Goal: Information Seeking & Learning: Find specific fact

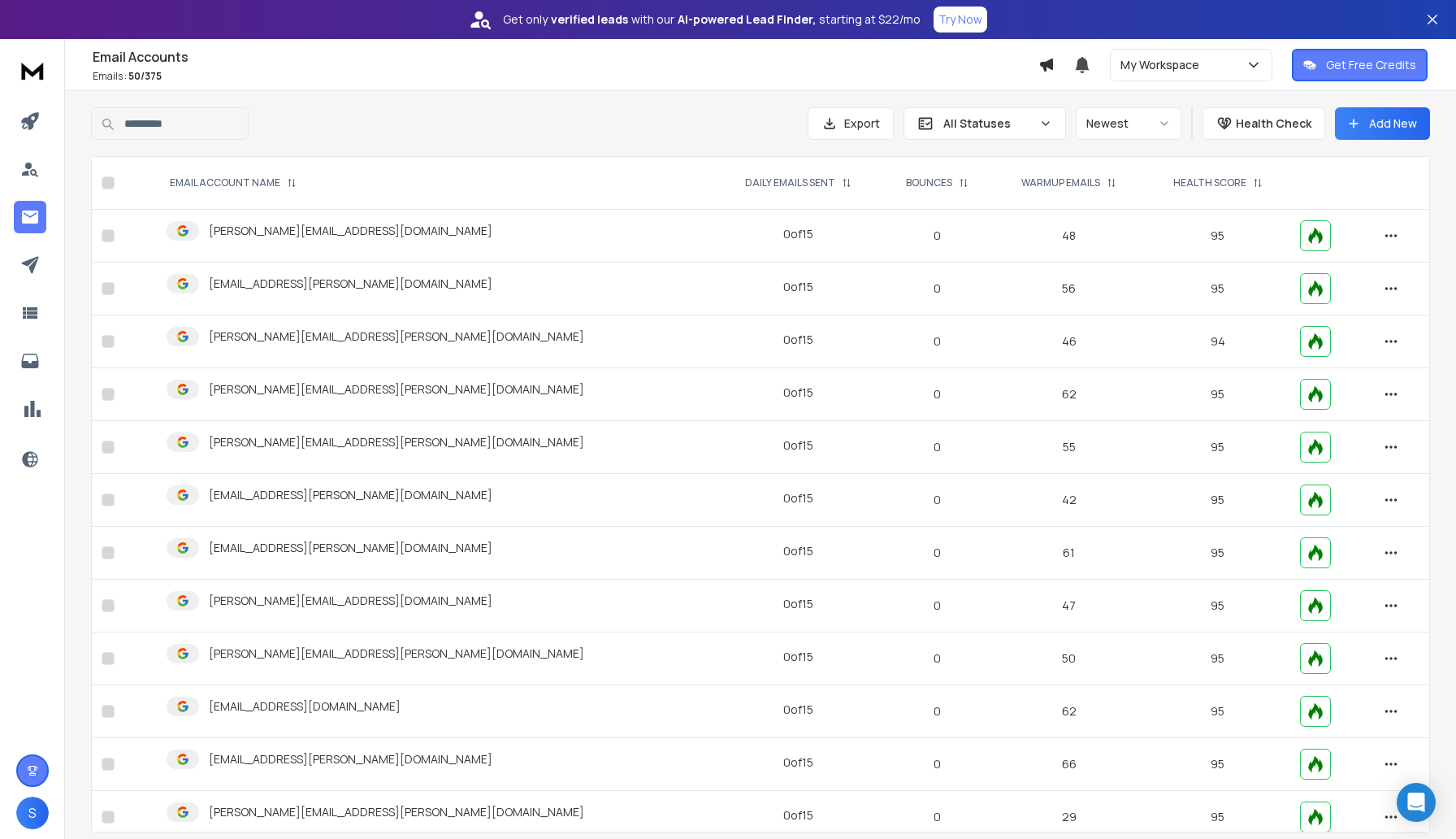
click at [178, 125] on input at bounding box center [169, 123] width 157 height 33
type input "******"
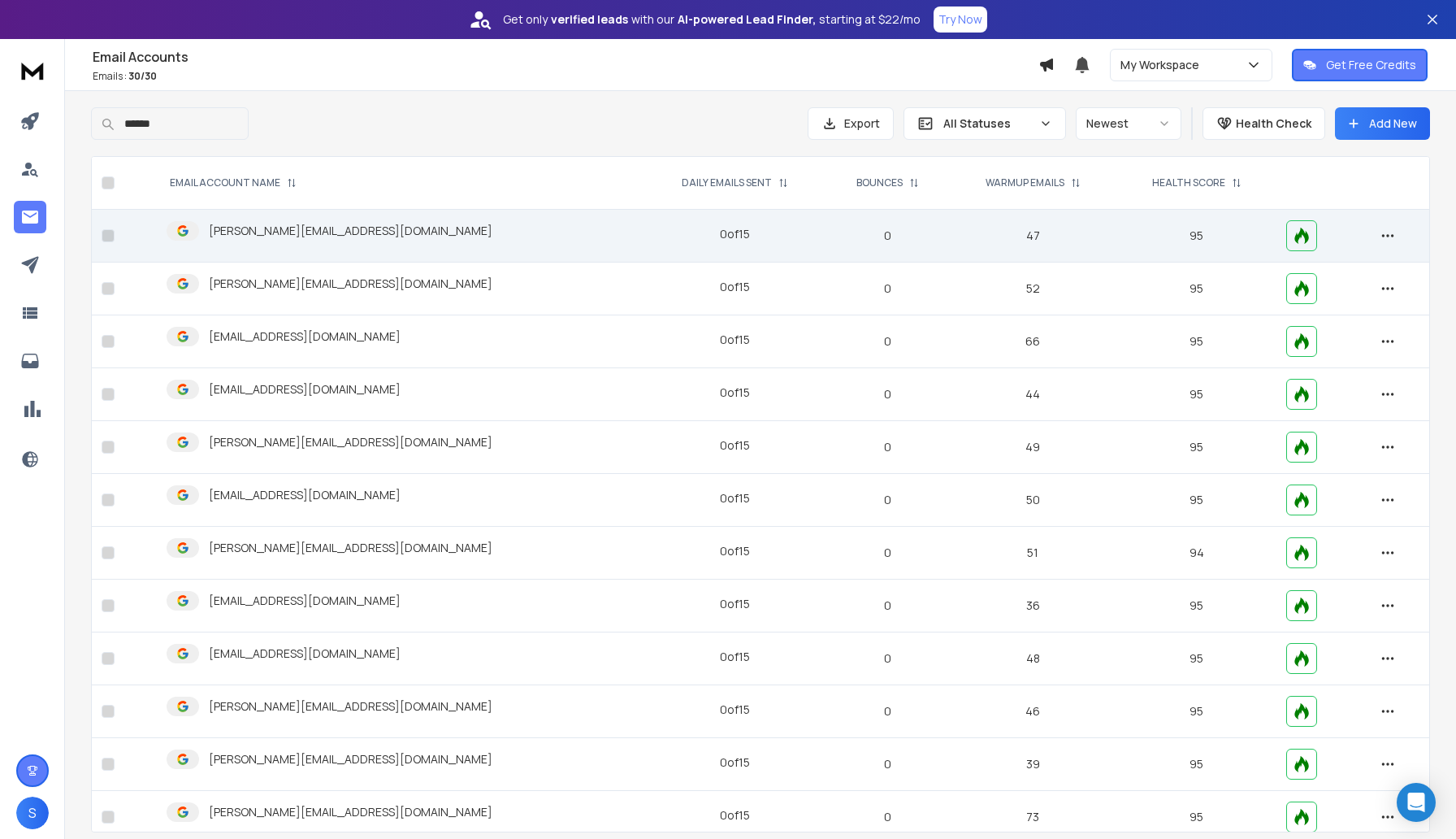
click at [342, 235] on p "[PERSON_NAME][EMAIL_ADDRESS][DOMAIN_NAME]" at bounding box center [350, 230] width 284 height 16
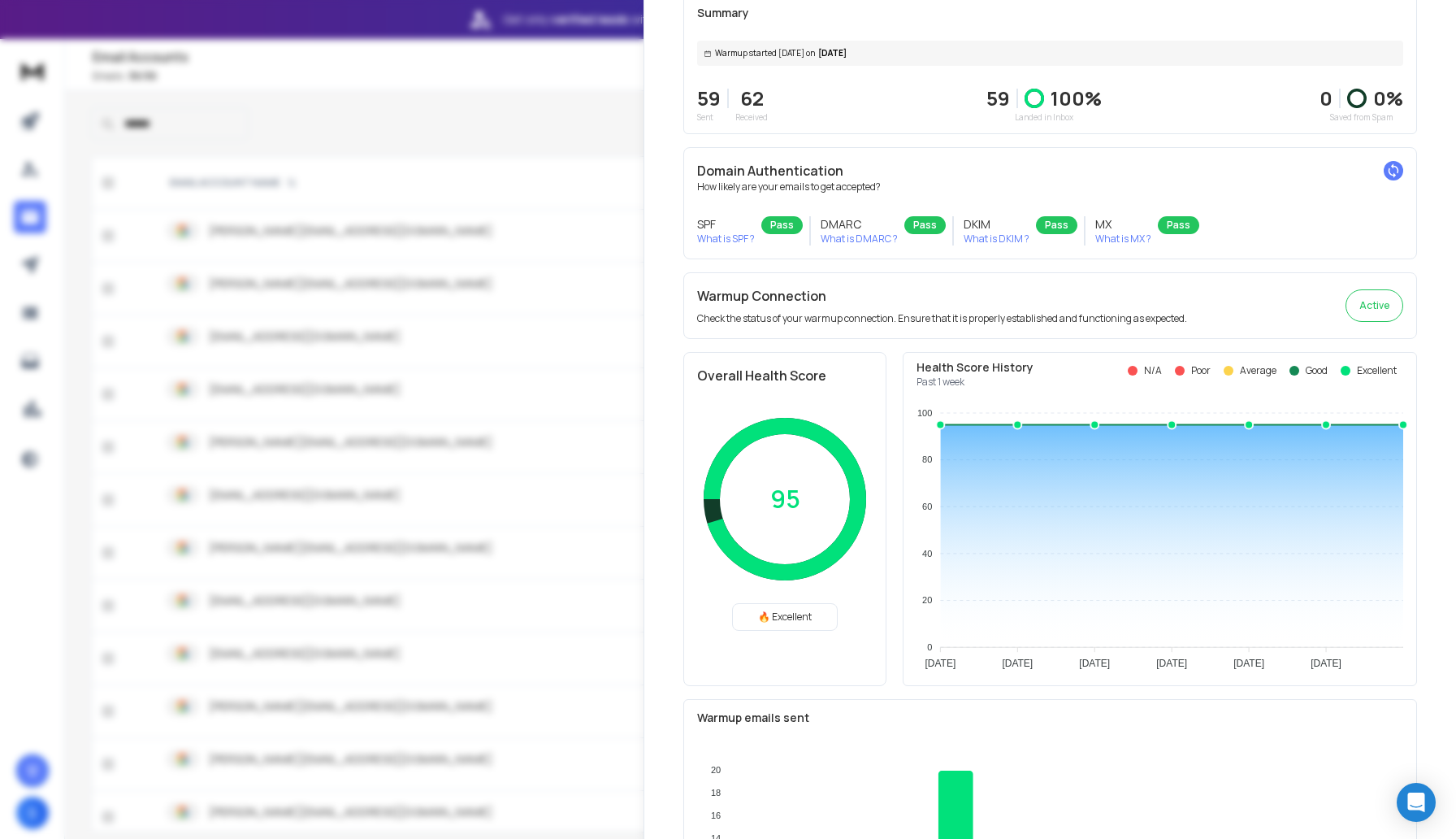
scroll to position [451, 0]
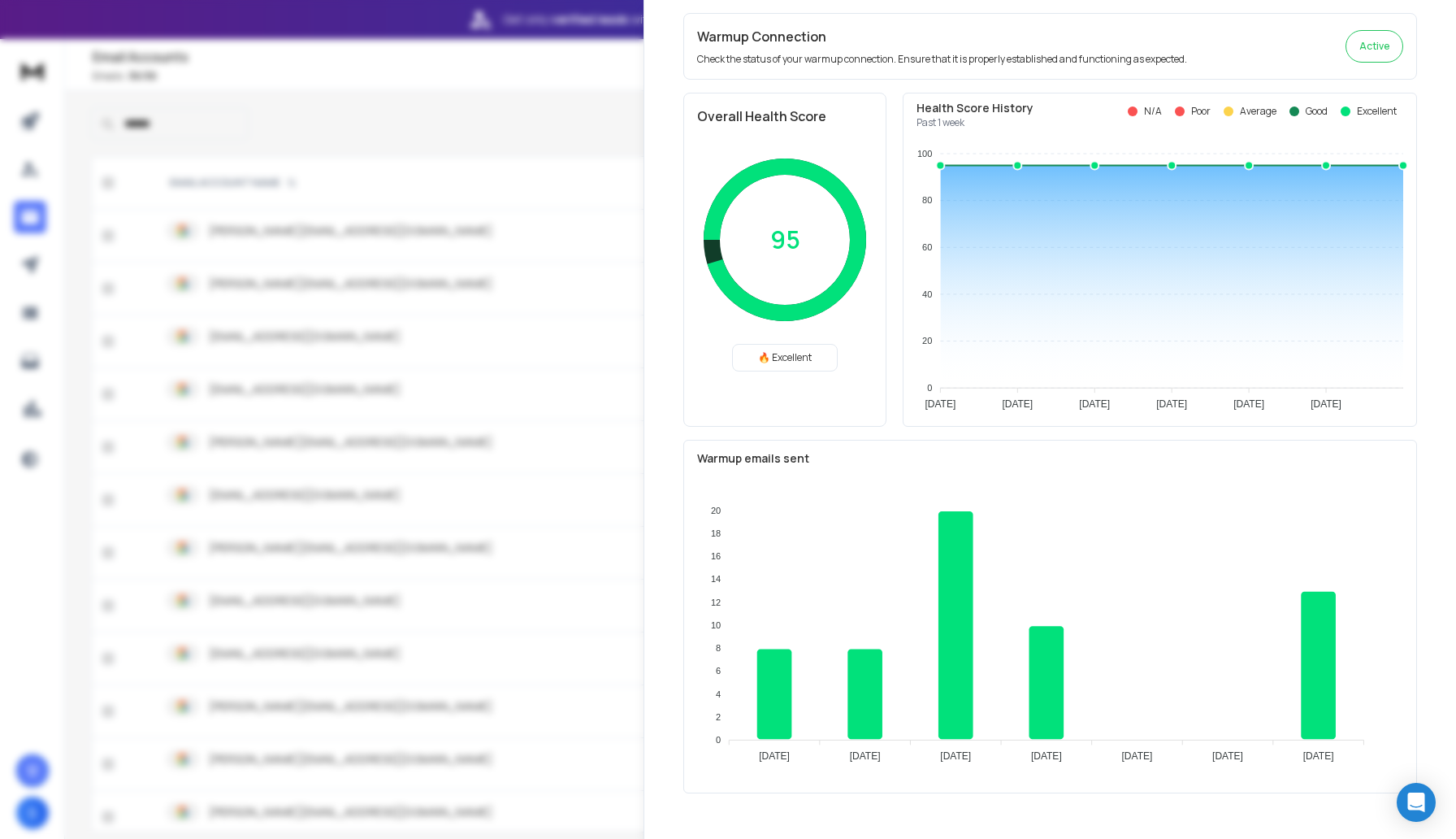
click at [478, 455] on div at bounding box center [728, 419] width 1456 height 839
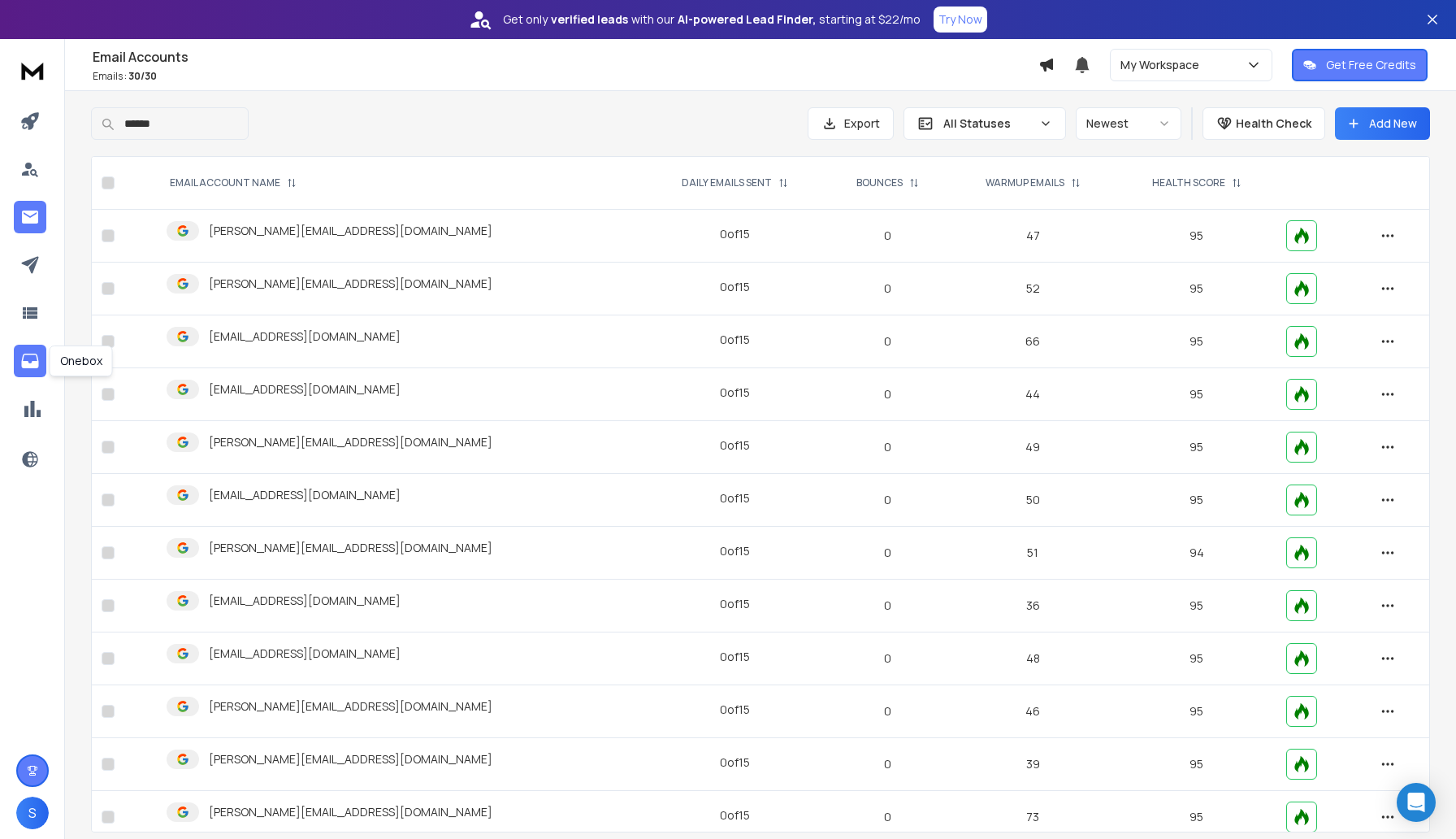
click at [34, 366] on icon at bounding box center [30, 361] width 17 height 15
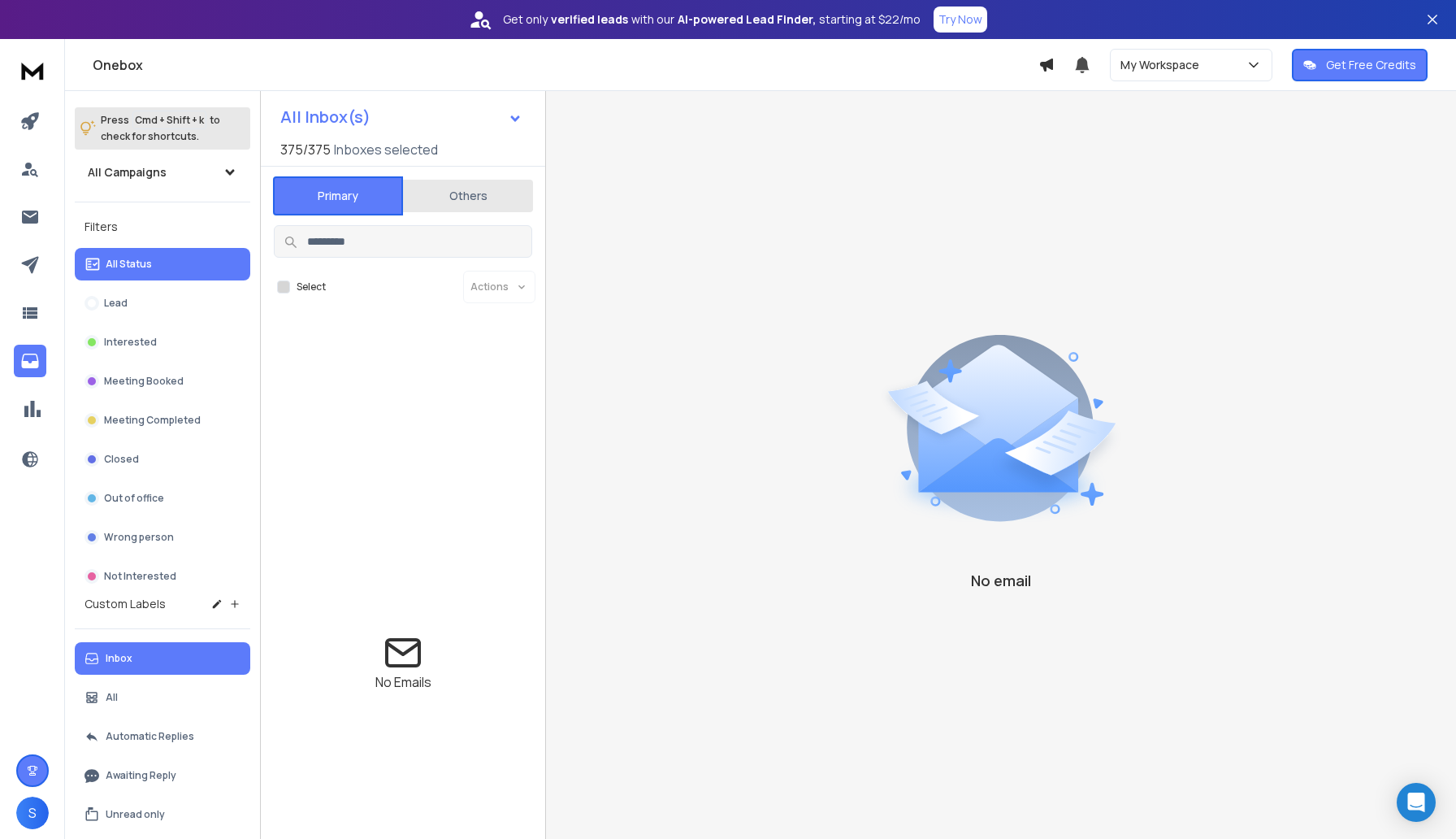
click at [434, 212] on button "Others" at bounding box center [468, 196] width 130 height 35
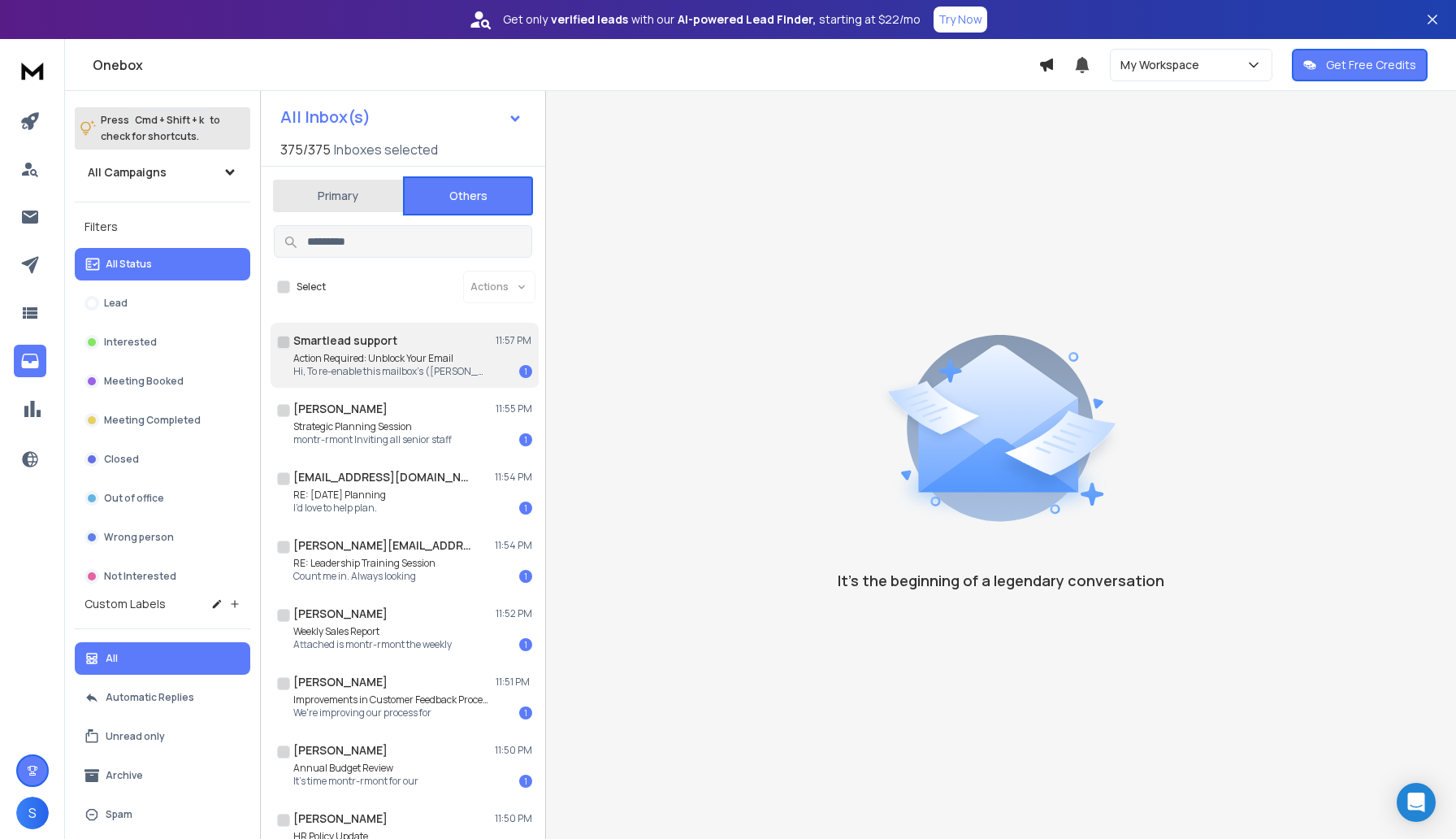
click at [397, 367] on p "Hi, To re-enable this mailbox’s (james.anderson@econra.com)" at bounding box center [390, 372] width 195 height 13
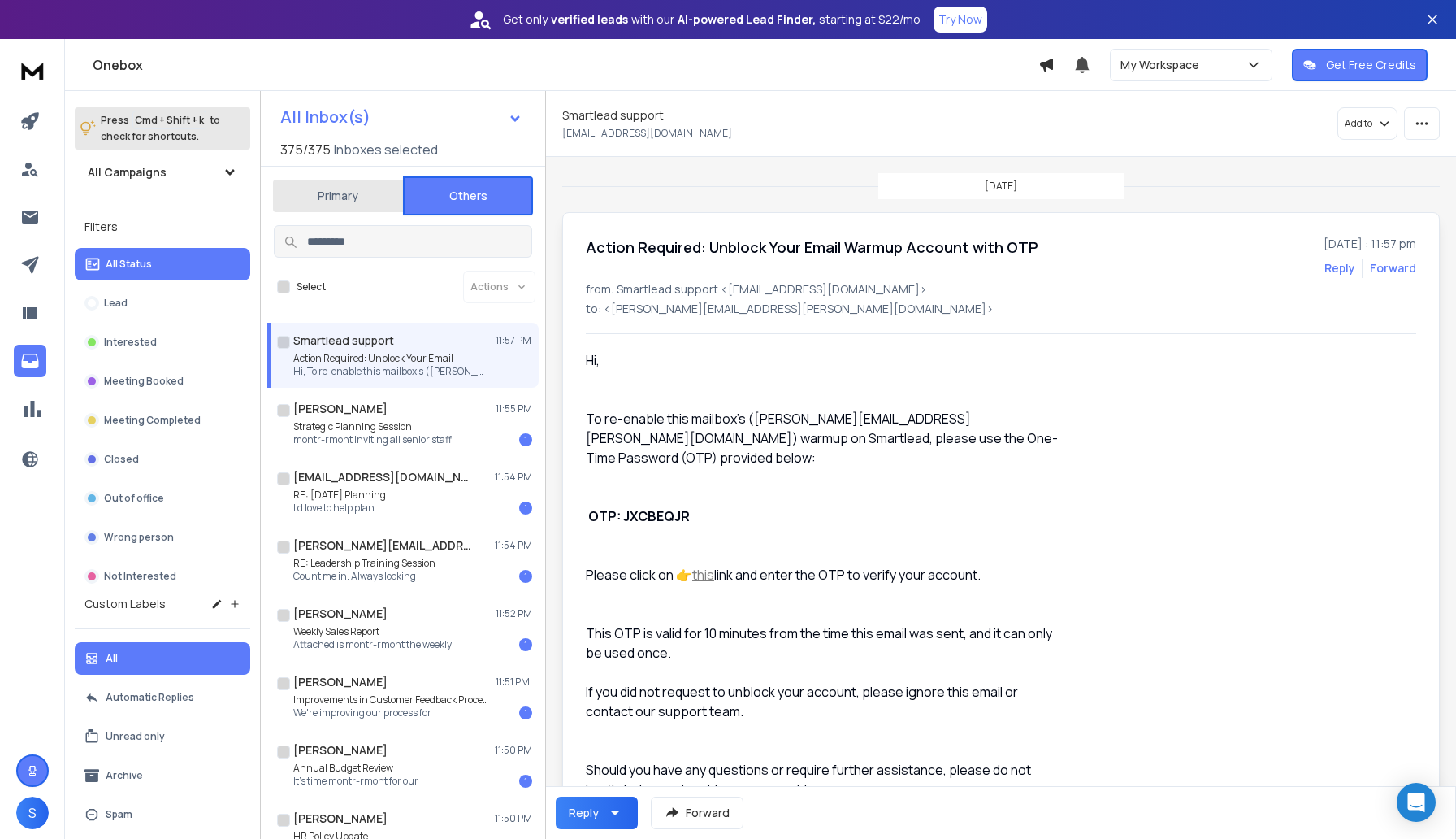
click at [663, 507] on b "OTP: JXCBEQJR" at bounding box center [639, 516] width 101 height 18
copy b "JXCBEQJR"
click at [413, 250] on input at bounding box center [403, 241] width 259 height 33
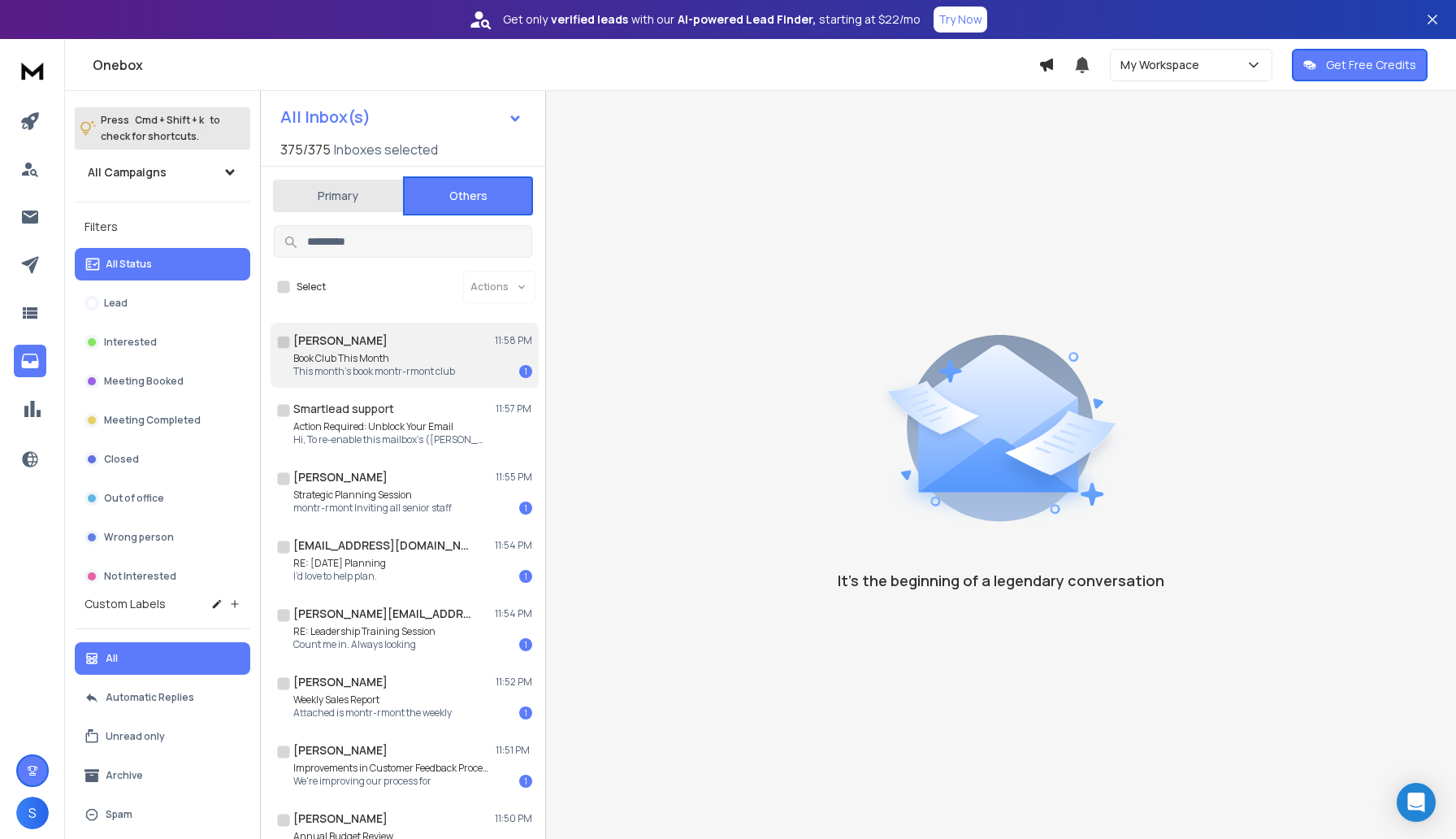
click at [368, 355] on p "Book Club This Month" at bounding box center [374, 359] width 162 height 13
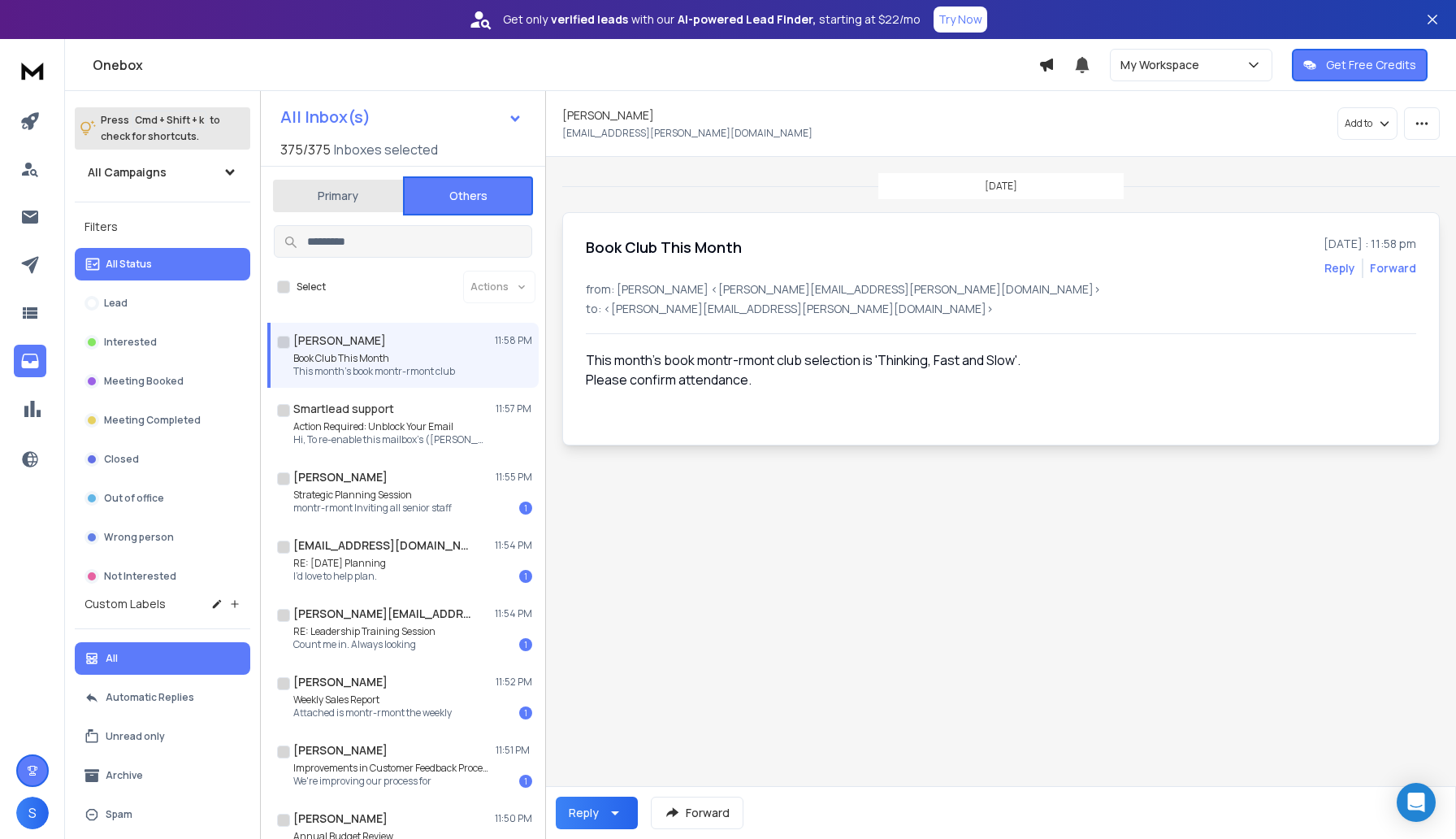
click at [348, 241] on input at bounding box center [403, 241] width 259 height 33
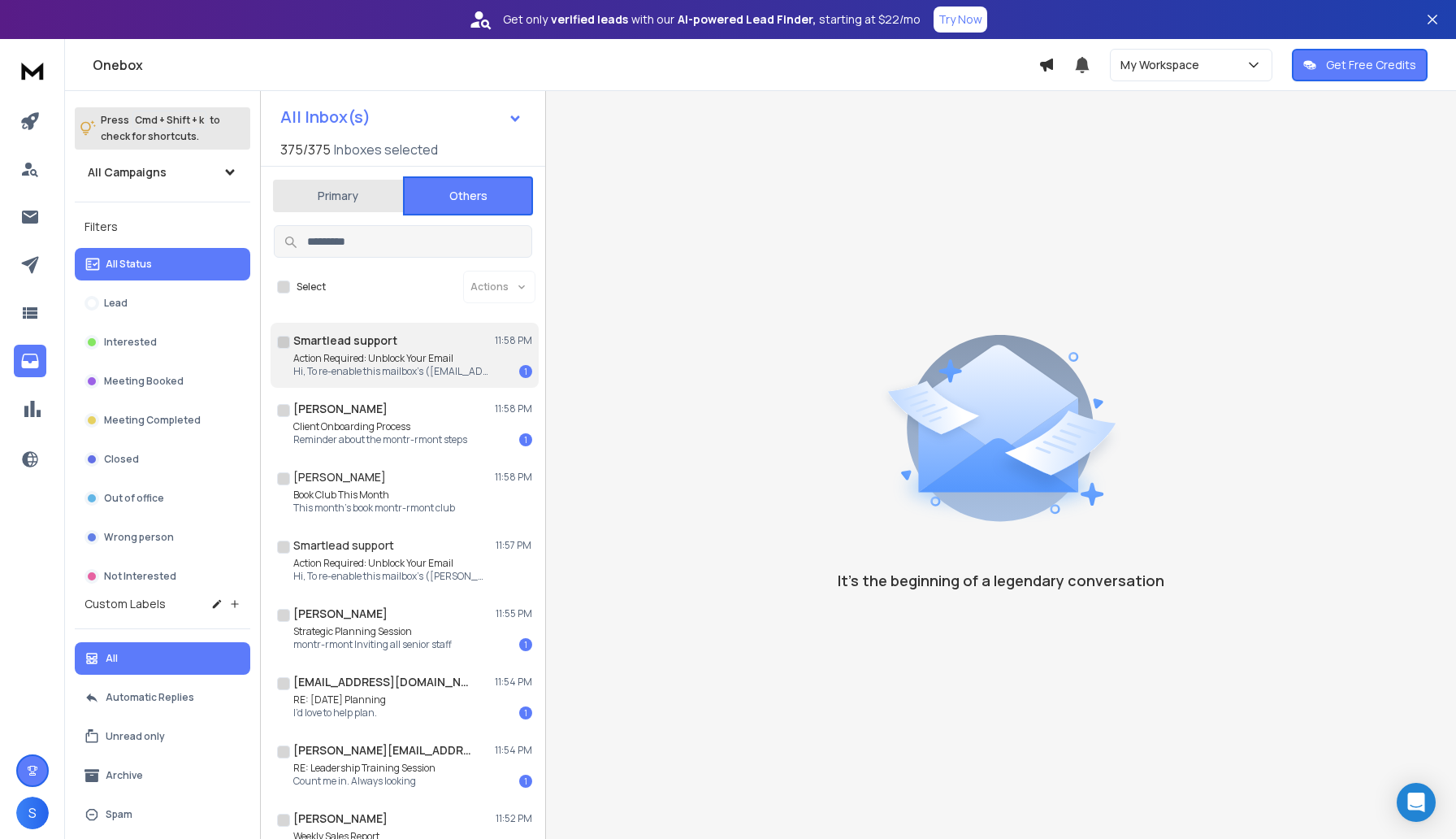
click at [415, 368] on p "Hi, To re-enable this mailbox’s (mia.martinez@sovirax.com)" at bounding box center [390, 372] width 195 height 13
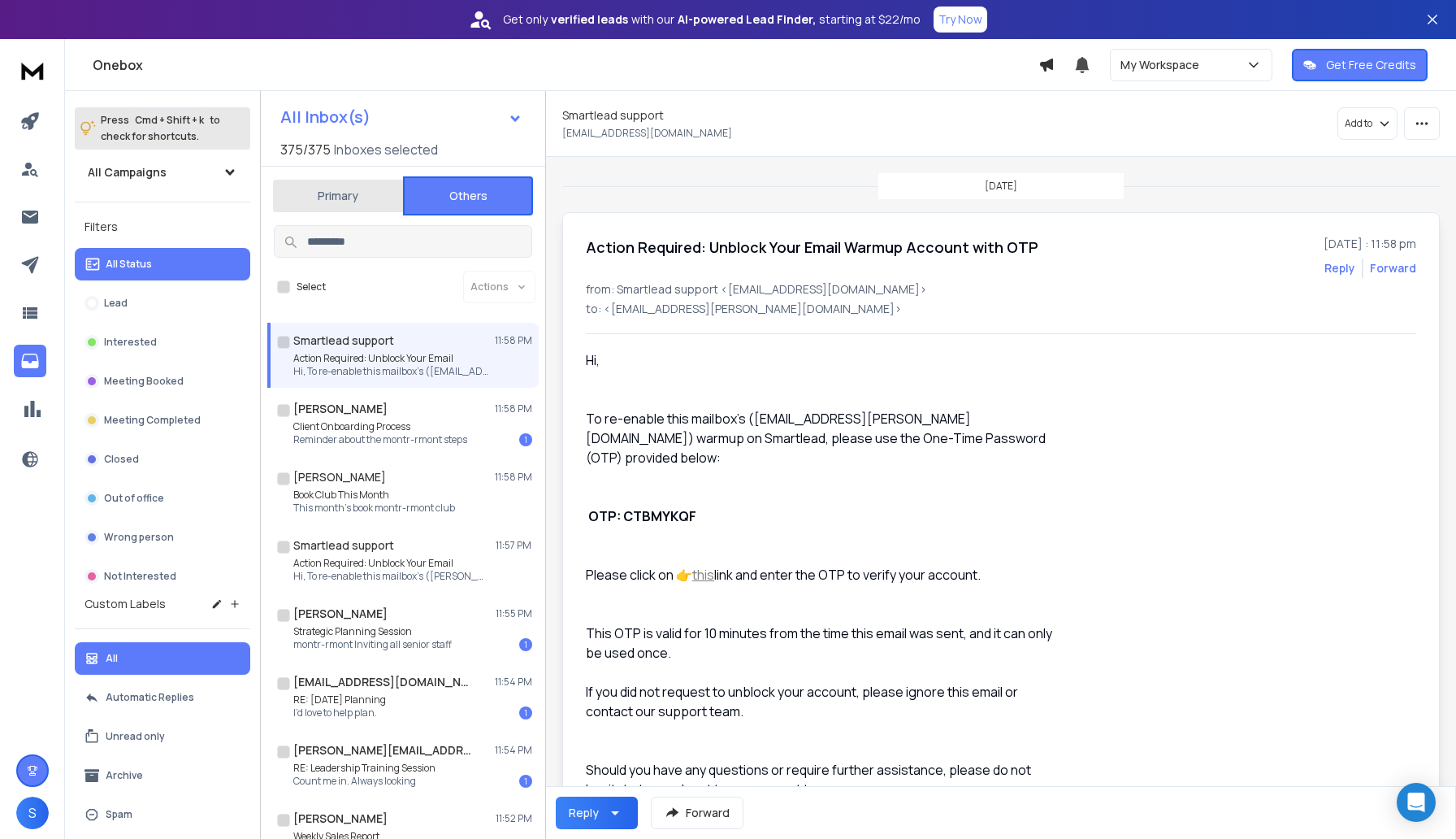
click at [668, 507] on b "OTP: CTBMYKQF" at bounding box center [642, 516] width 108 height 18
copy b "CTBMYKQF"
click at [370, 237] on input at bounding box center [403, 241] width 259 height 33
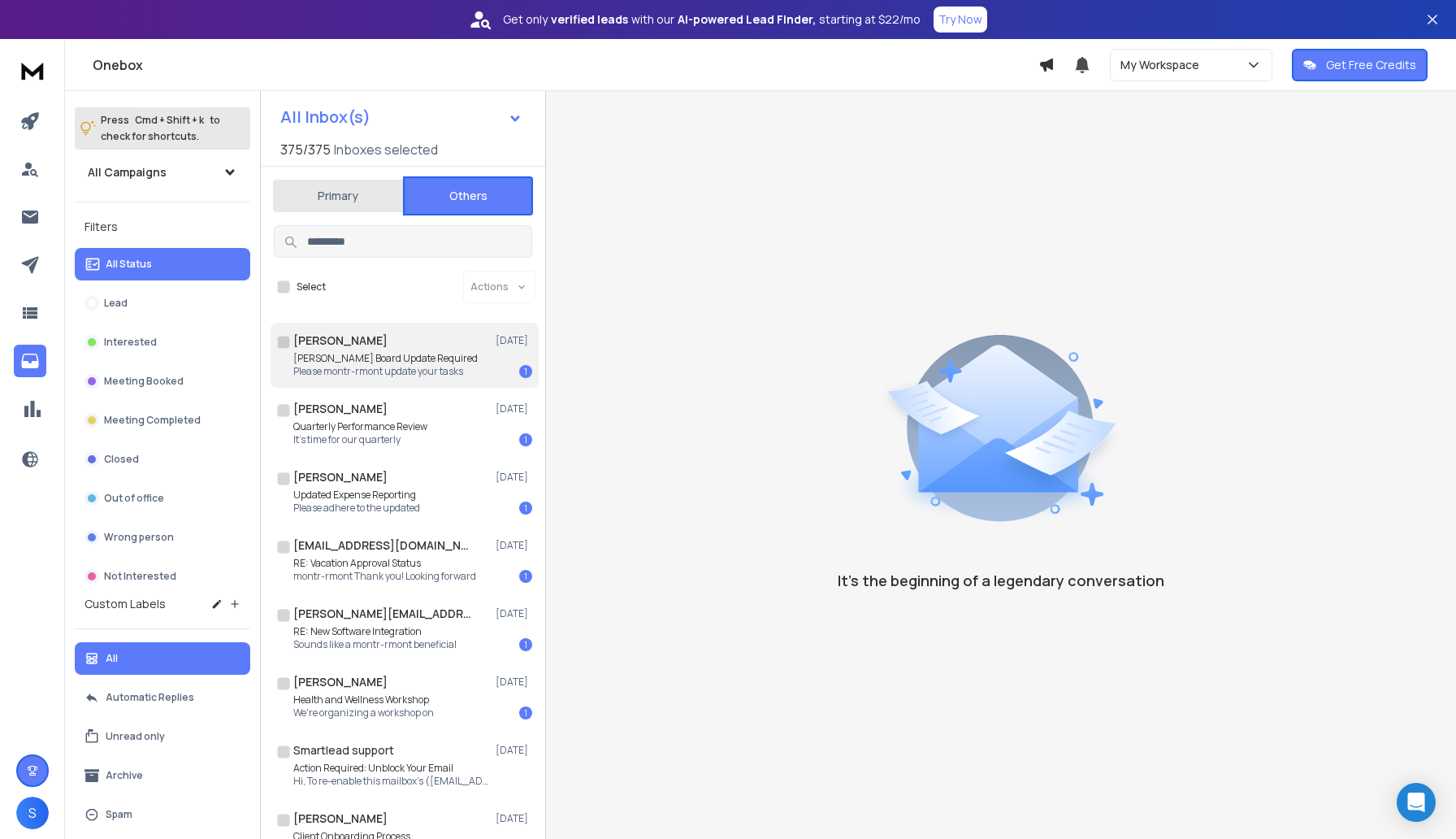
click at [398, 358] on p "Trello Board Update Required" at bounding box center [385, 359] width 184 height 13
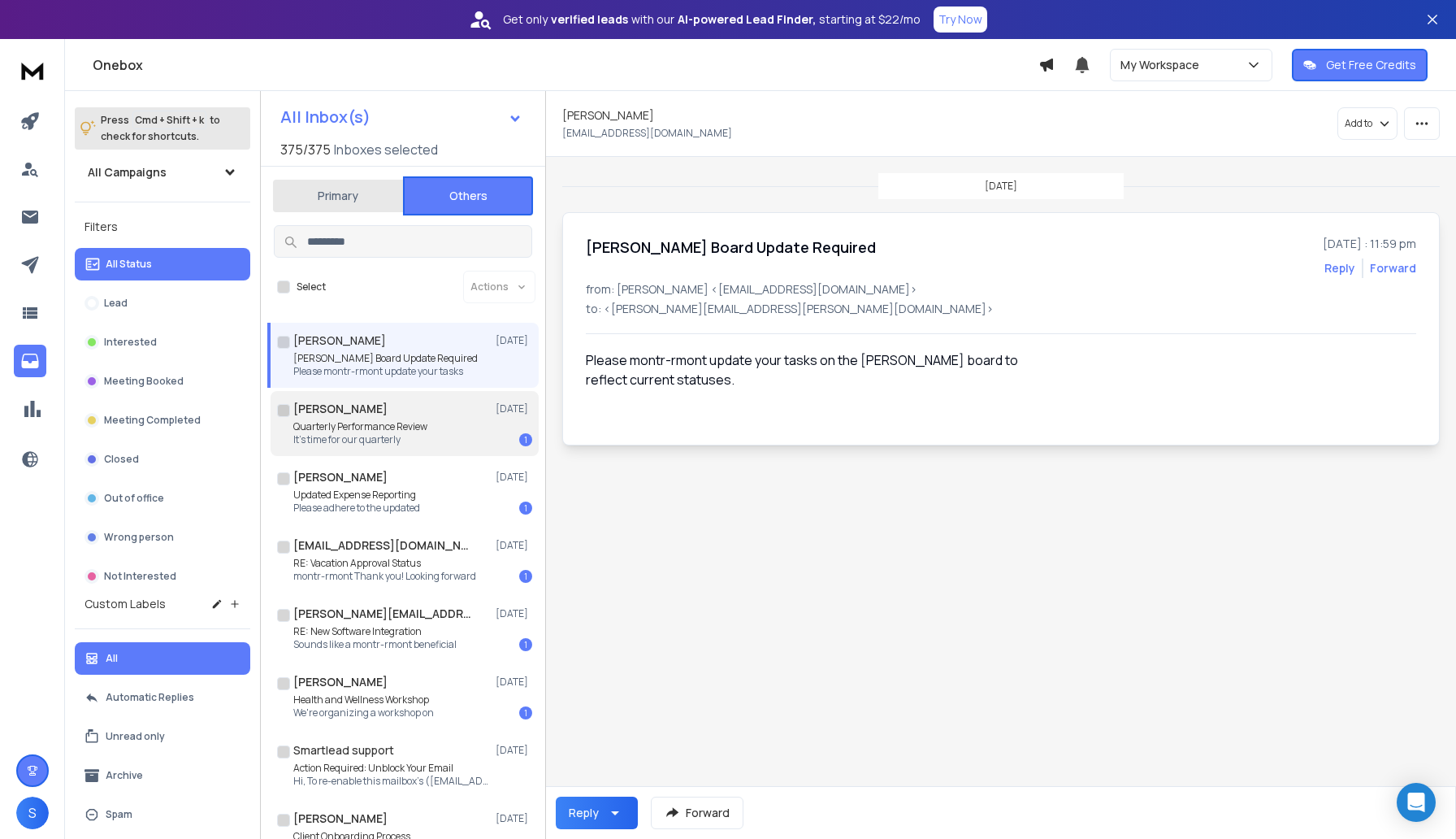
click at [403, 435] on p "It’s time for our quarterly" at bounding box center [360, 440] width 134 height 13
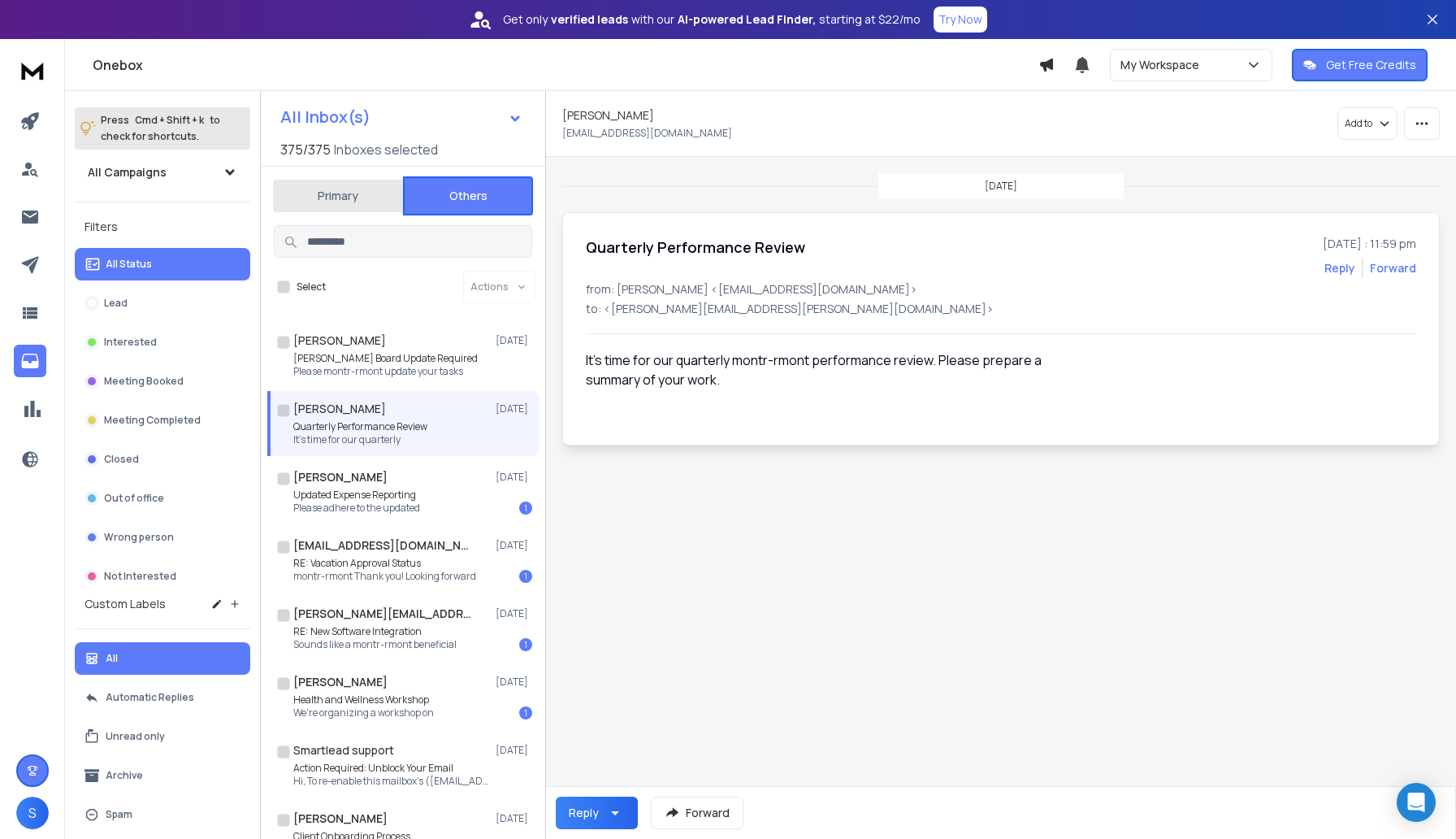
click at [377, 241] on input at bounding box center [403, 241] width 259 height 33
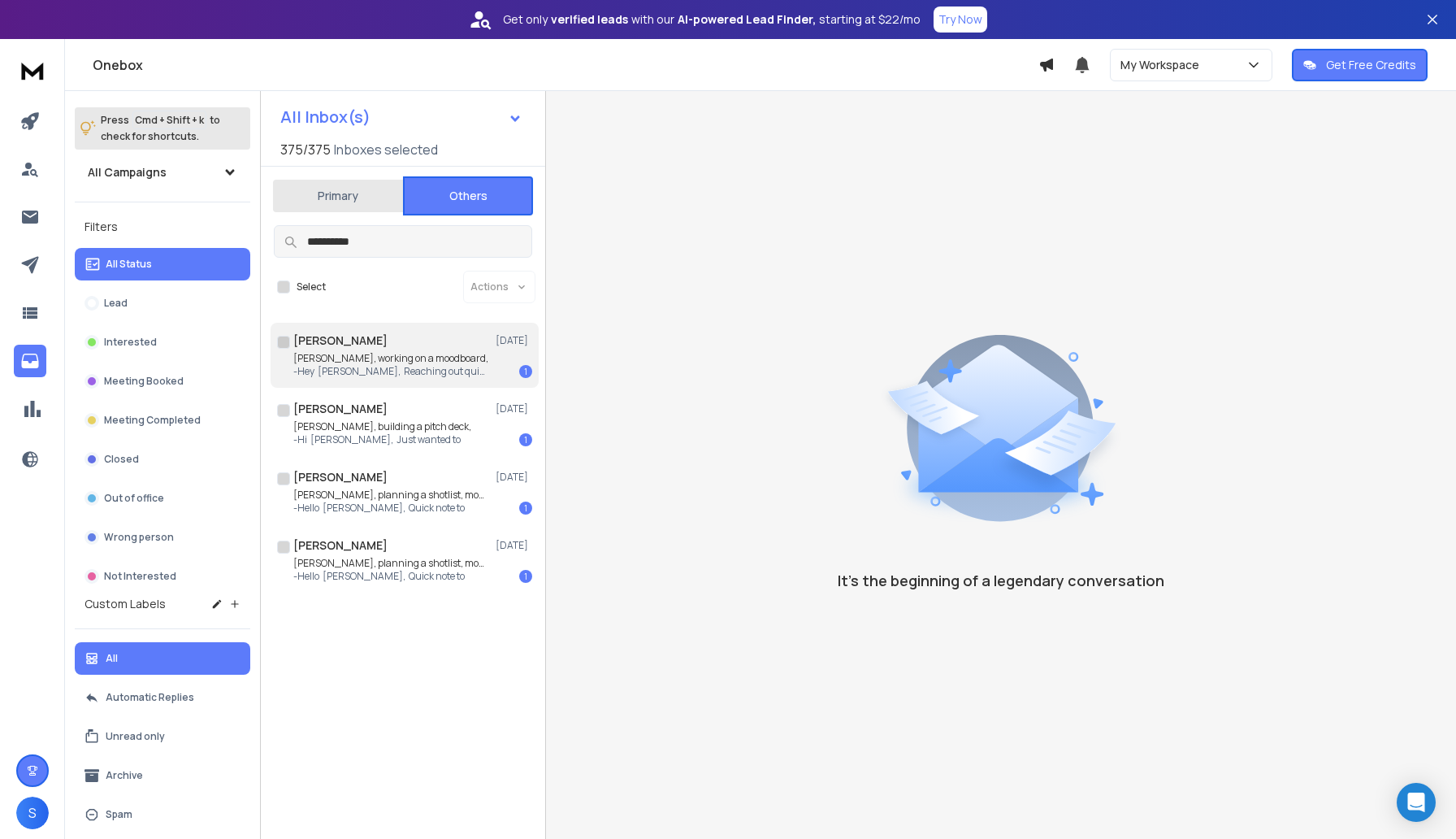
click at [456, 355] on div "Stan, working on a moodboard, -Hey Stan, Reaching out quickly 1" at bounding box center [412, 365] width 239 height 26
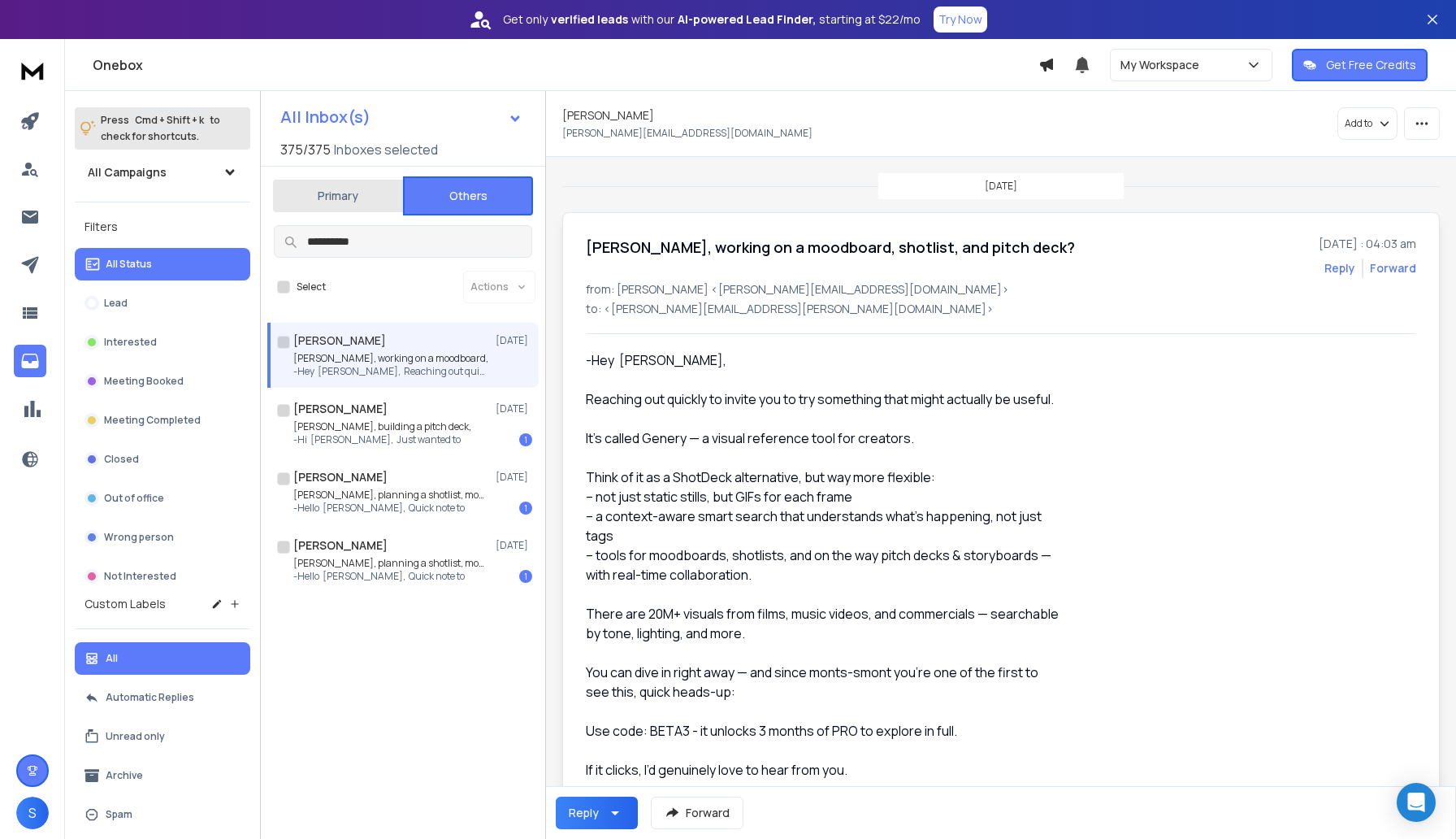
click at [341, 240] on input "**********" at bounding box center [403, 241] width 259 height 33
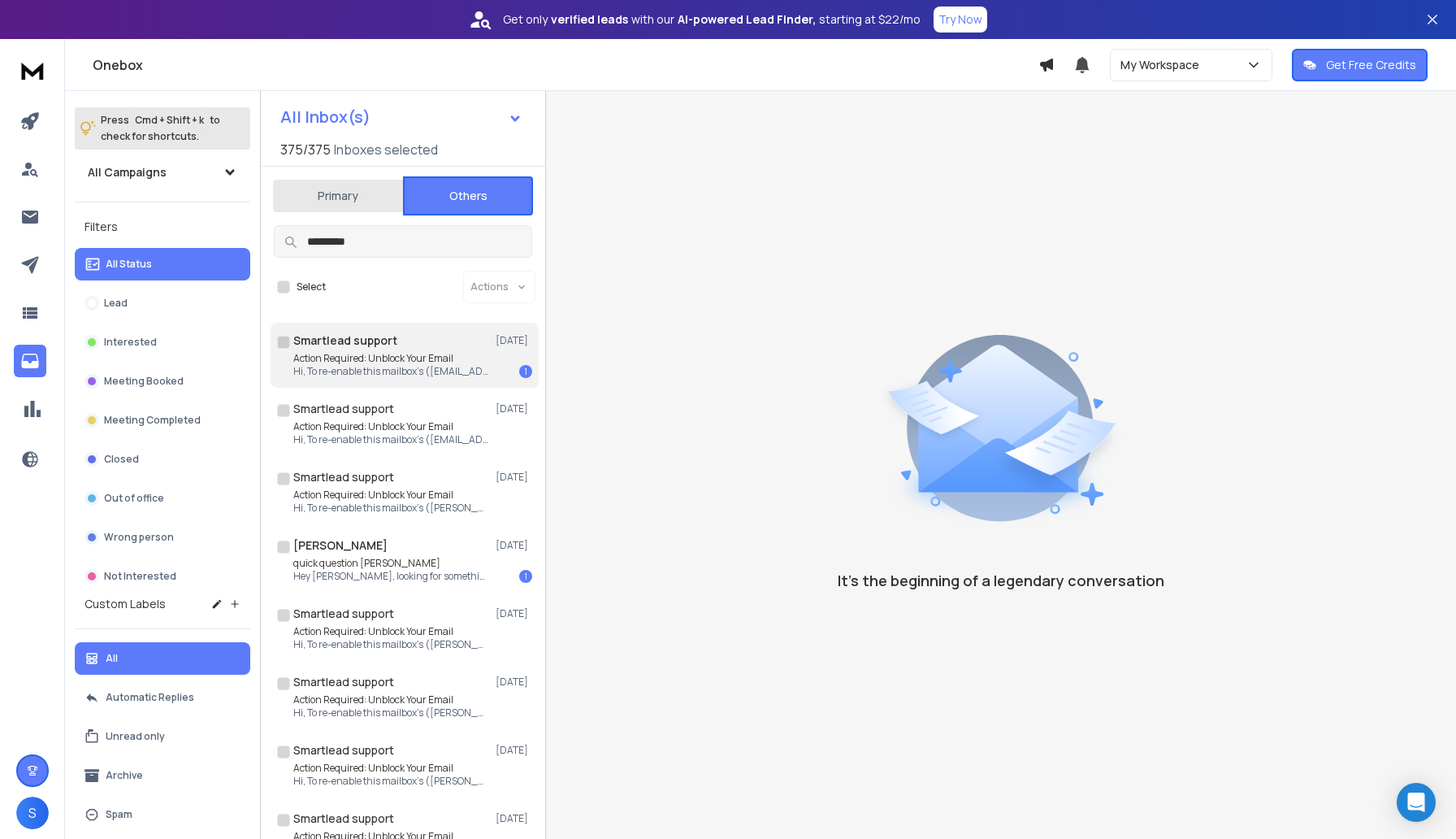
type input "*********"
click at [384, 335] on h1 "Smartlead support" at bounding box center [345, 340] width 104 height 16
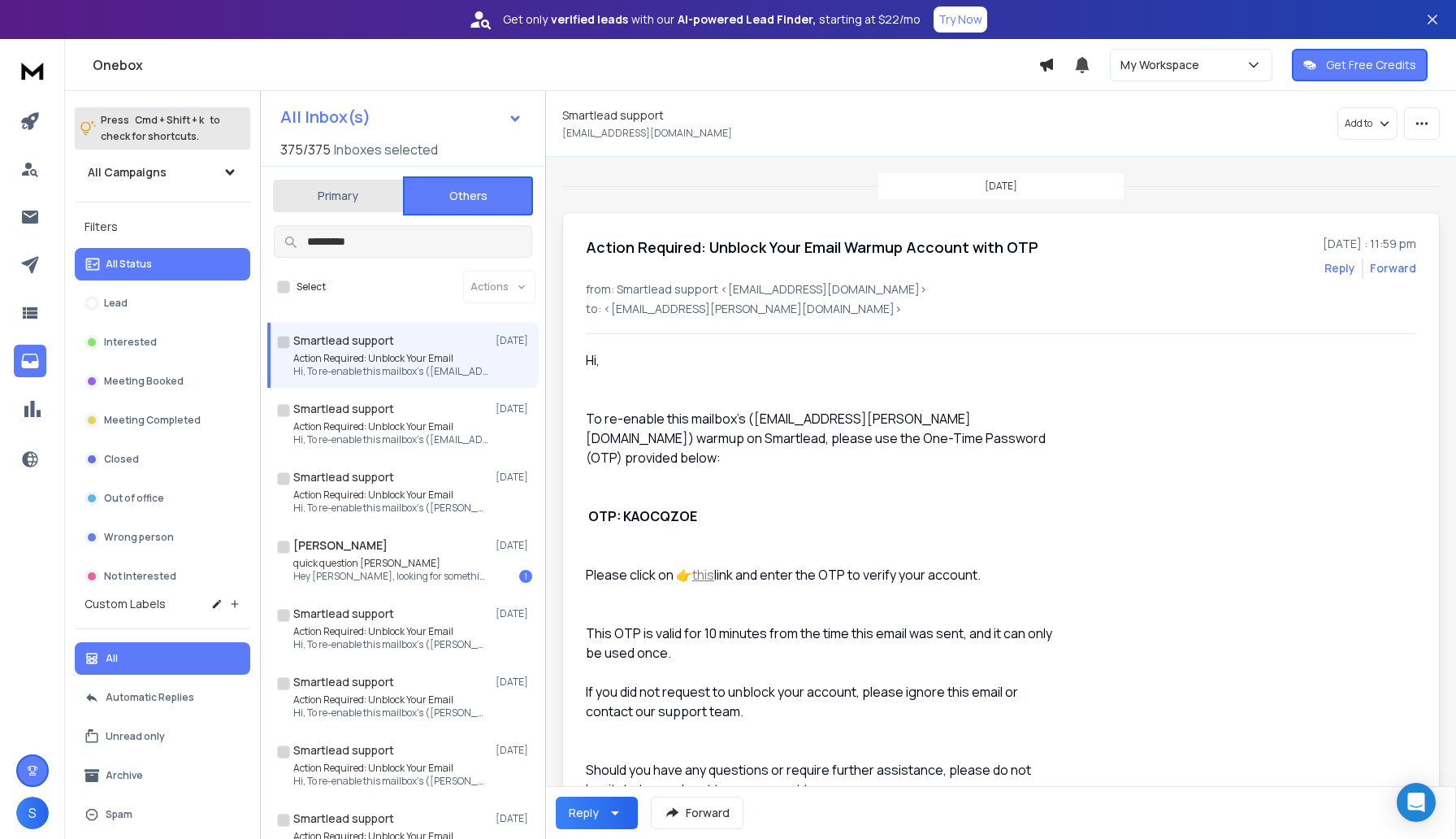
click at [673, 507] on b "OTP: KAOCQZOE" at bounding box center [642, 516] width 109 height 18
copy b "KAOCQZOE"
click at [387, 256] on input "*********" at bounding box center [403, 241] width 259 height 33
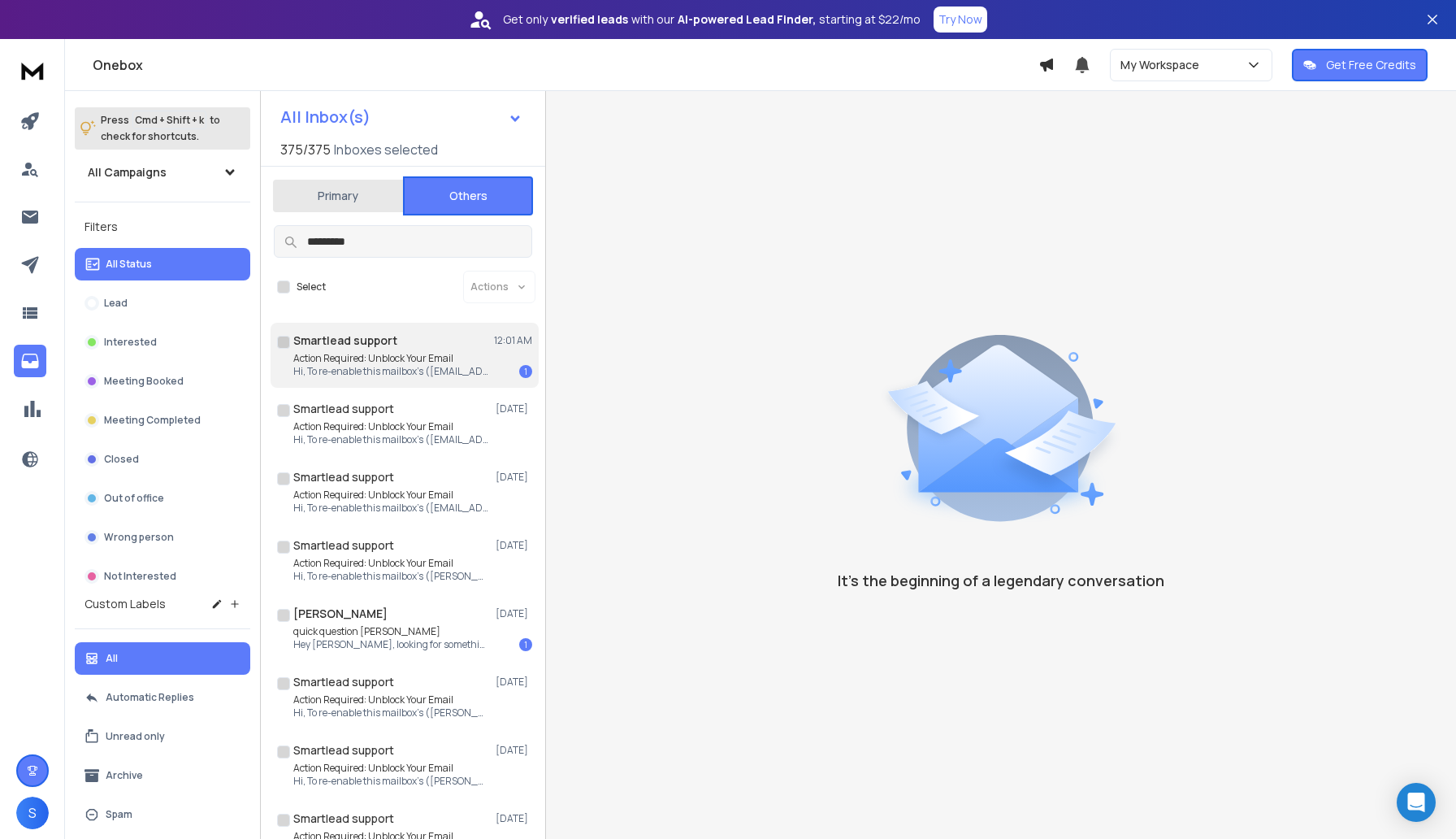
click at [442, 357] on p "Action Required: Unblock Your Email" at bounding box center [390, 359] width 195 height 13
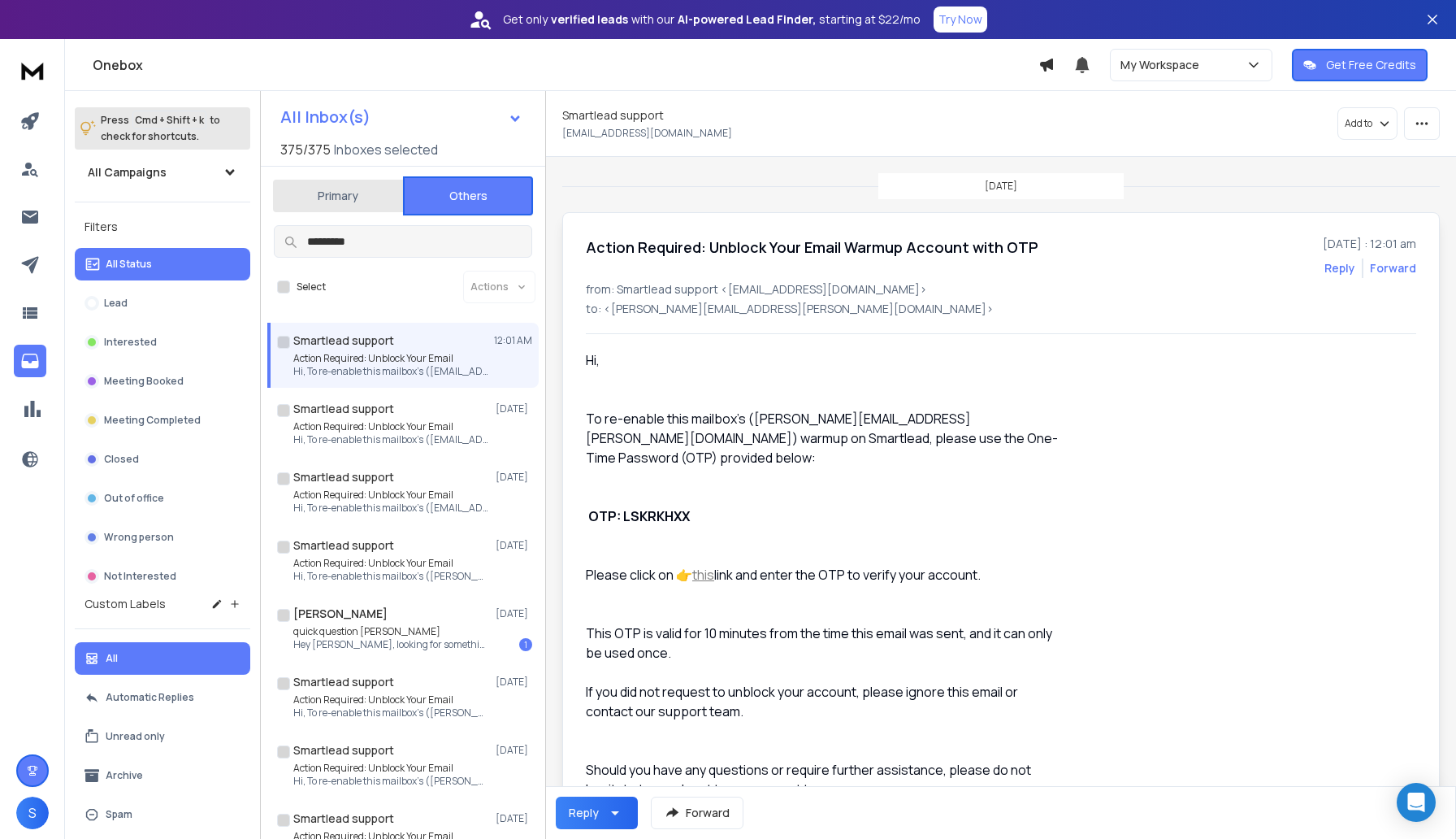
click at [672, 507] on b "OTP: LSKRKHXX" at bounding box center [639, 516] width 101 height 18
copy b "LSKRKHXX"
click at [418, 272] on div "Select Actions" at bounding box center [402, 284] width 284 height 39
click at [411, 254] on input "*********" at bounding box center [403, 241] width 259 height 33
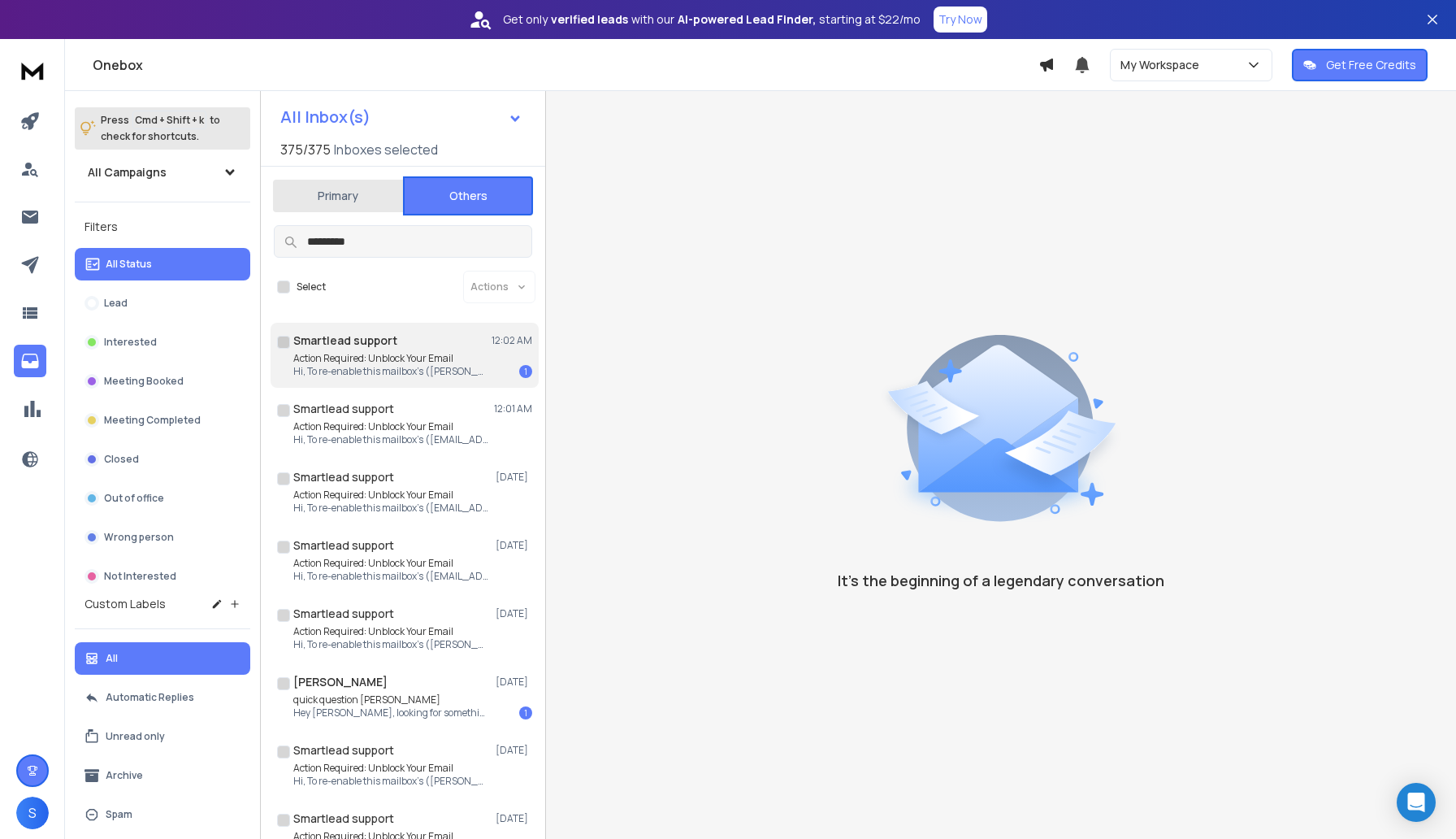
click at [413, 369] on p "Hi, To re-enable this mailbox’s (isabella.davis@cumsu.com)" at bounding box center [390, 372] width 195 height 13
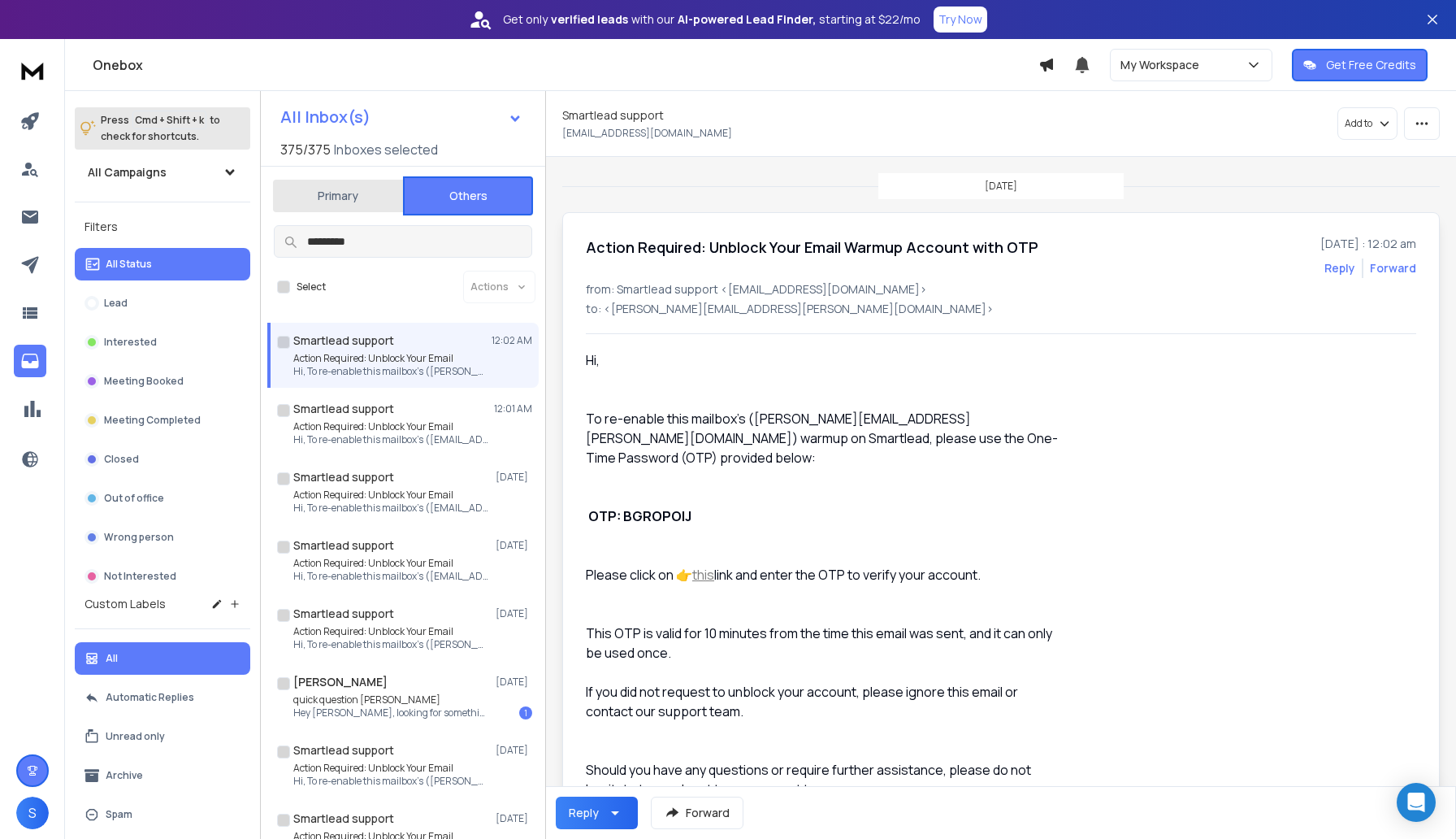
click at [664, 507] on b "OTP: BGROPOIJ" at bounding box center [640, 516] width 103 height 18
copy b "BGROPOIJ"
click at [368, 251] on input "*********" at bounding box center [403, 241] width 259 height 33
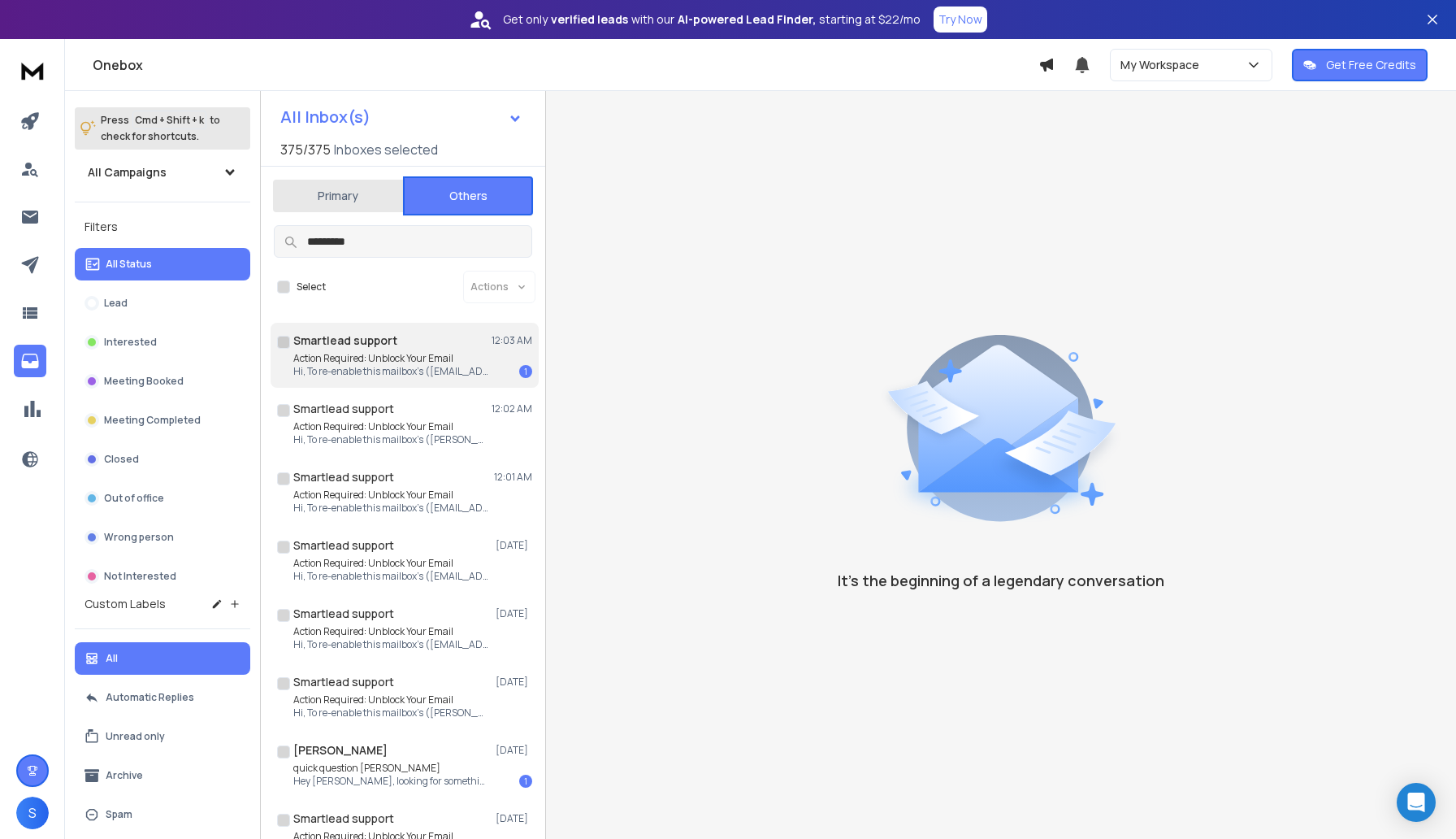
click at [405, 367] on p "Hi, To re-enable this mailbox’s (lily.white@spacmont.com)" at bounding box center [390, 372] width 195 height 13
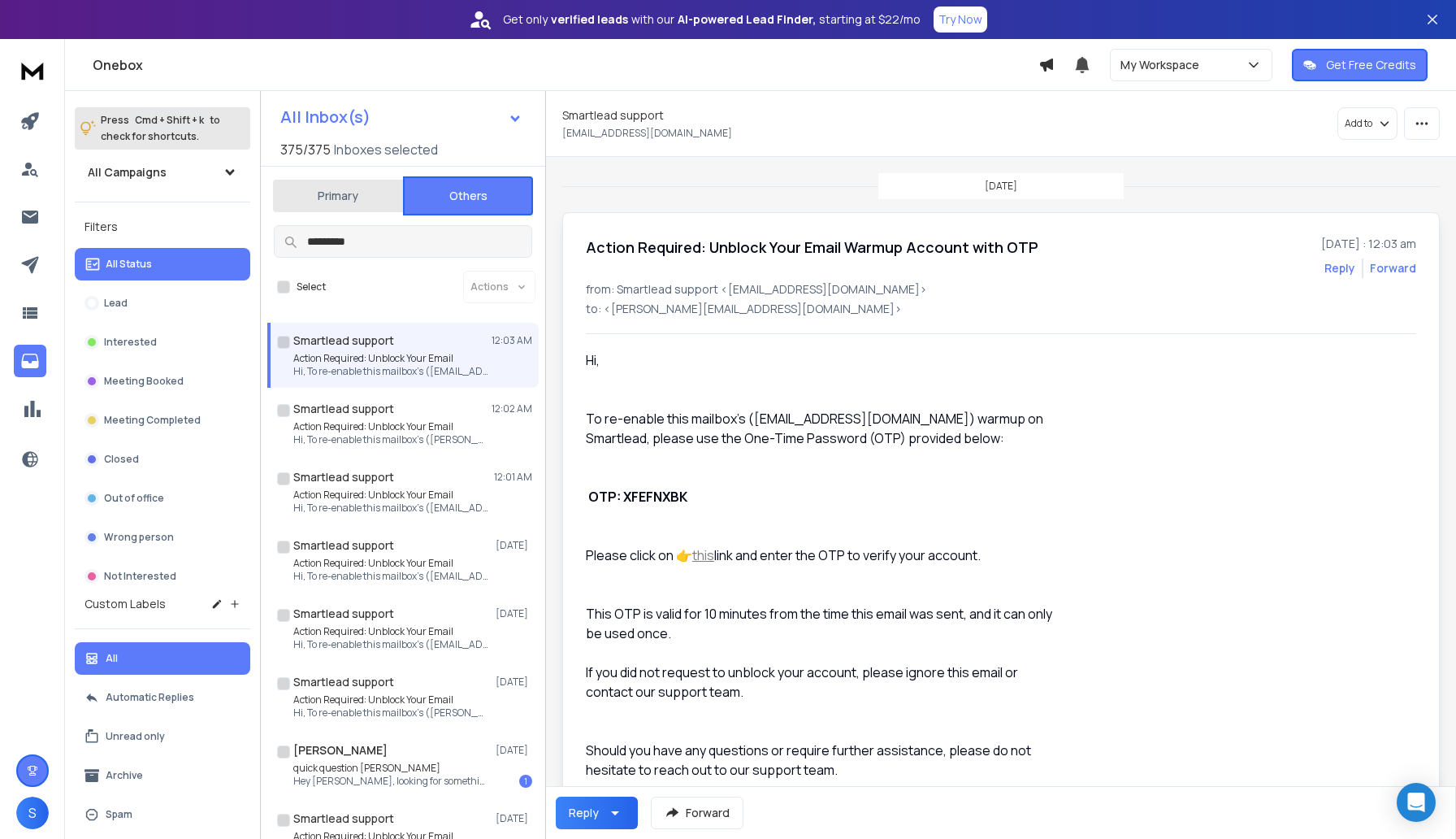
click at [672, 507] on div "Hi, To re-enable this mailbox’s (lily.white@spacmont.com) warmup on Smartlead, …" at bounding box center [829, 718] width 488 height 736
click at [668, 502] on b "OTP: XFEFNXBK" at bounding box center [638, 496] width 99 height 18
copy b "XFEFNXBK"
click at [20, 211] on icon at bounding box center [30, 217] width 20 height 20
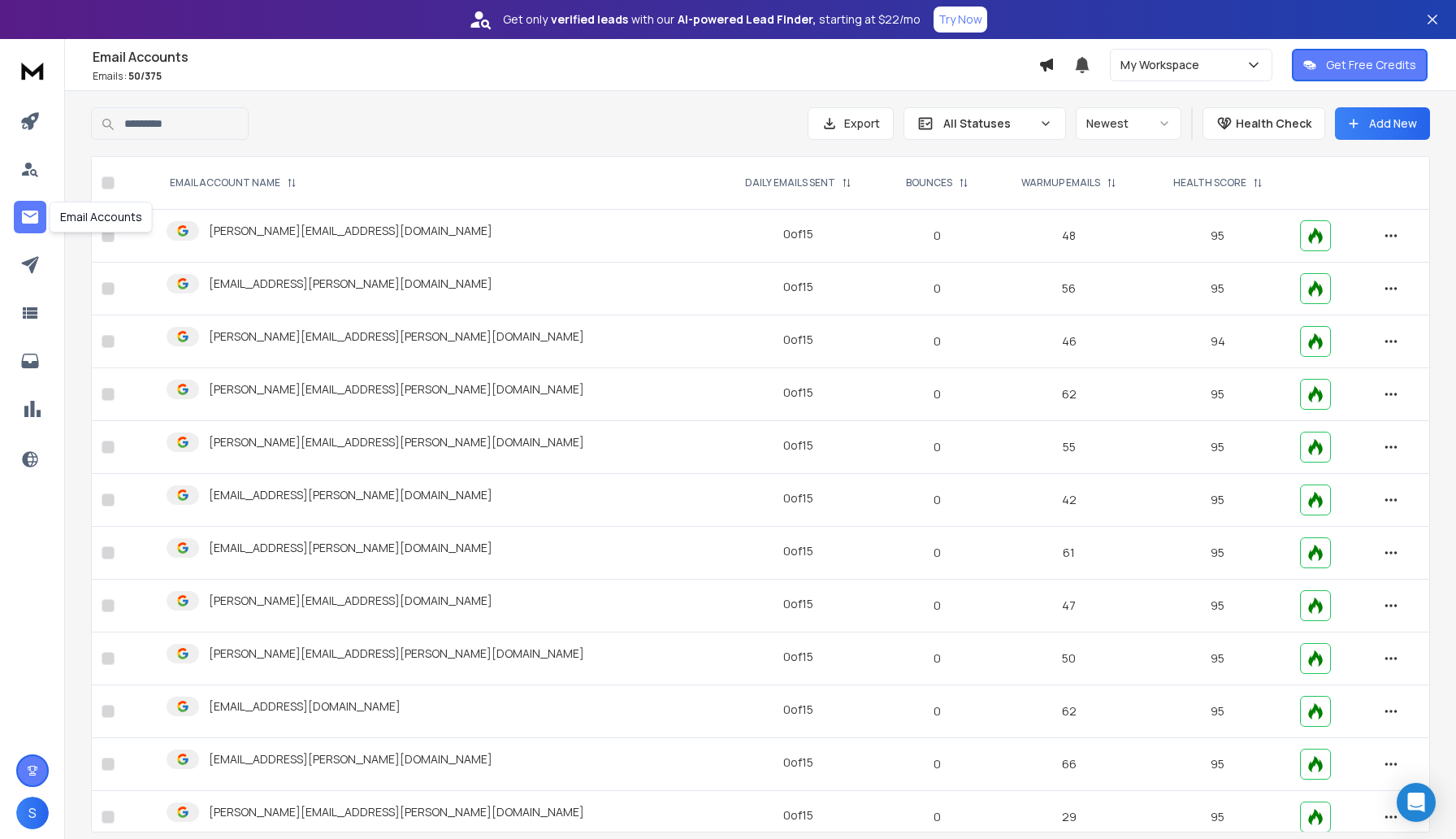
click at [214, 137] on input at bounding box center [169, 123] width 157 height 33
type input "******"
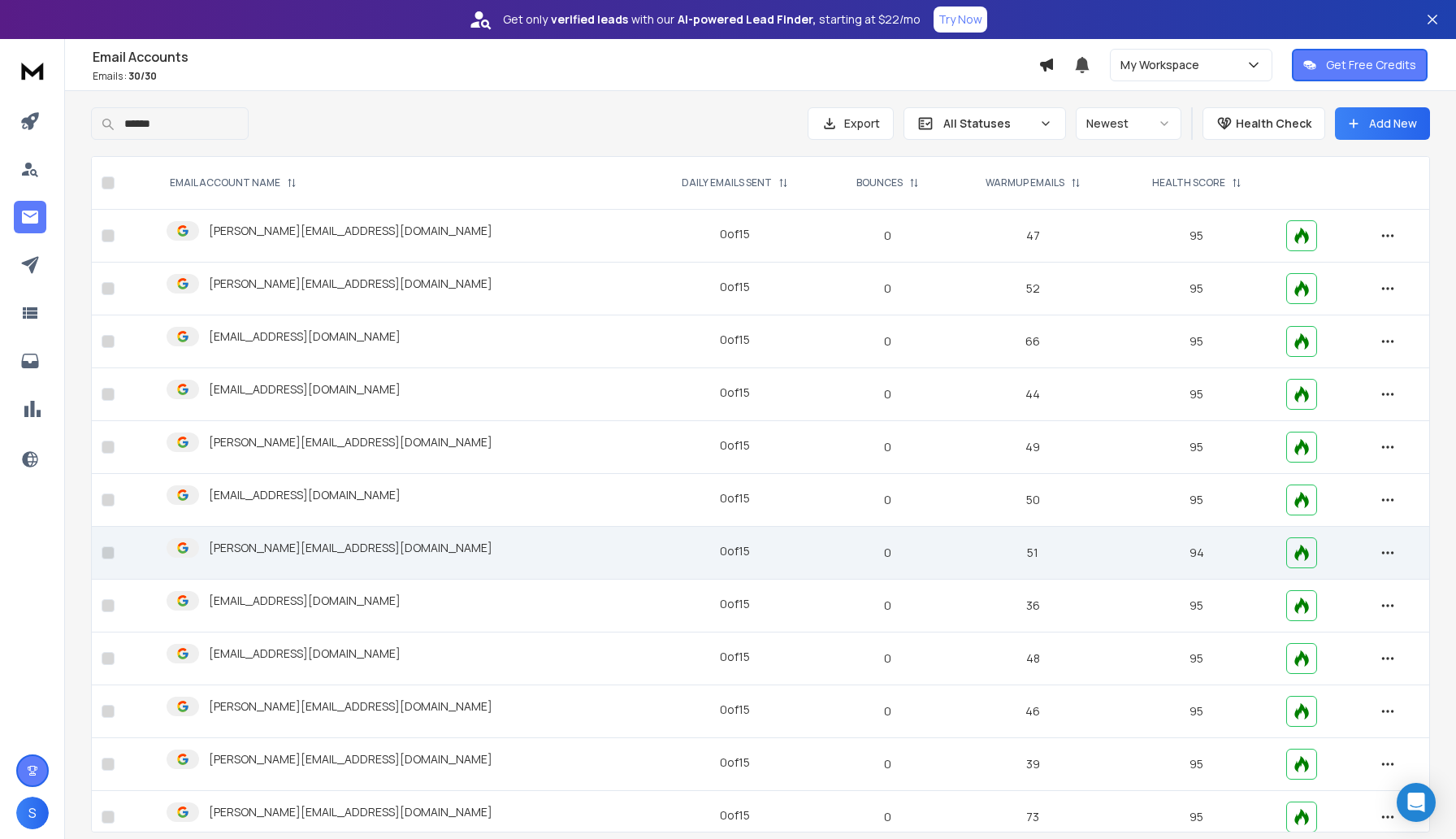
click at [361, 558] on td "h.mercer@unidef-team.com" at bounding box center [399, 553] width 487 height 53
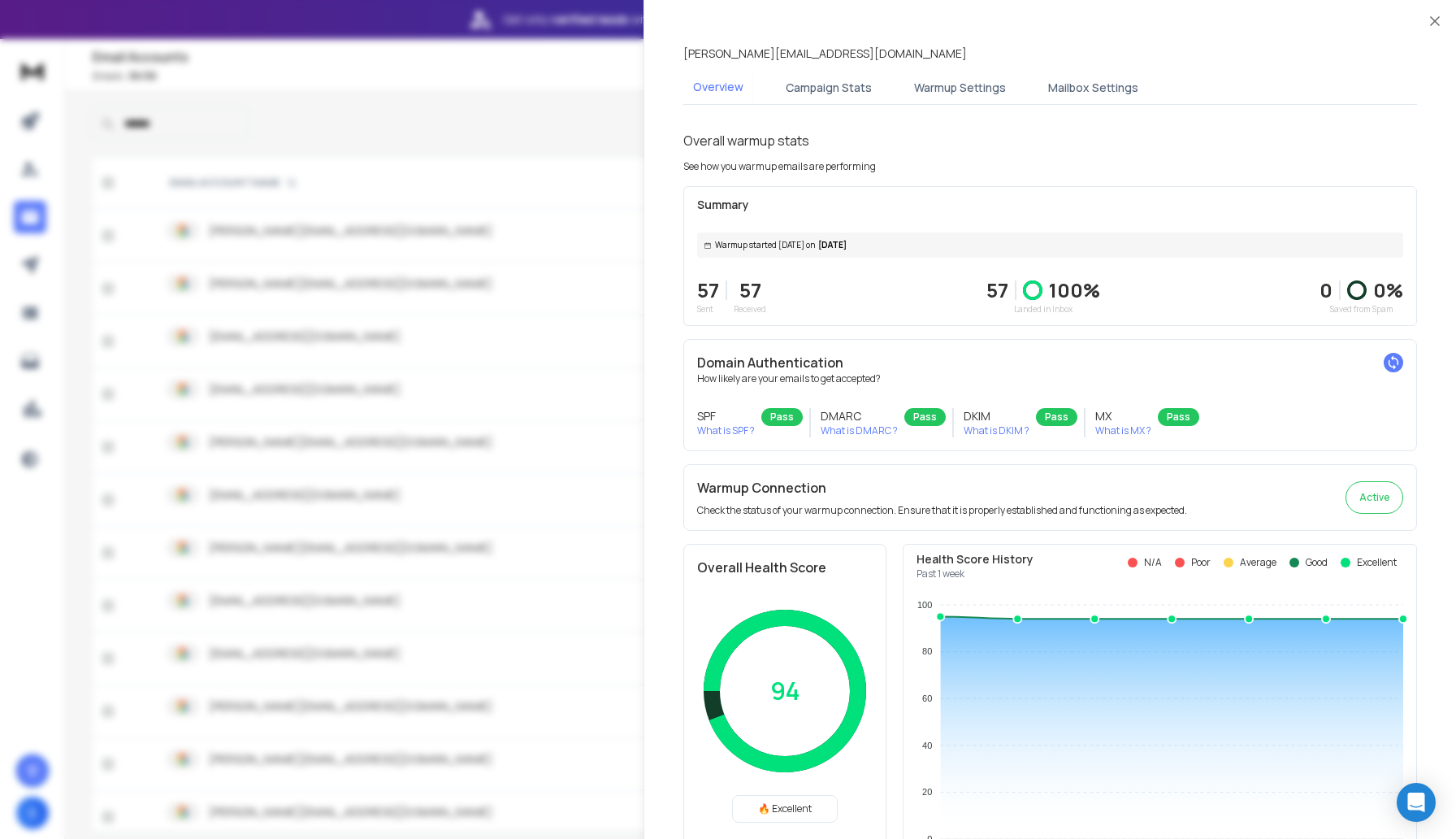
click at [472, 563] on div at bounding box center [728, 419] width 1456 height 839
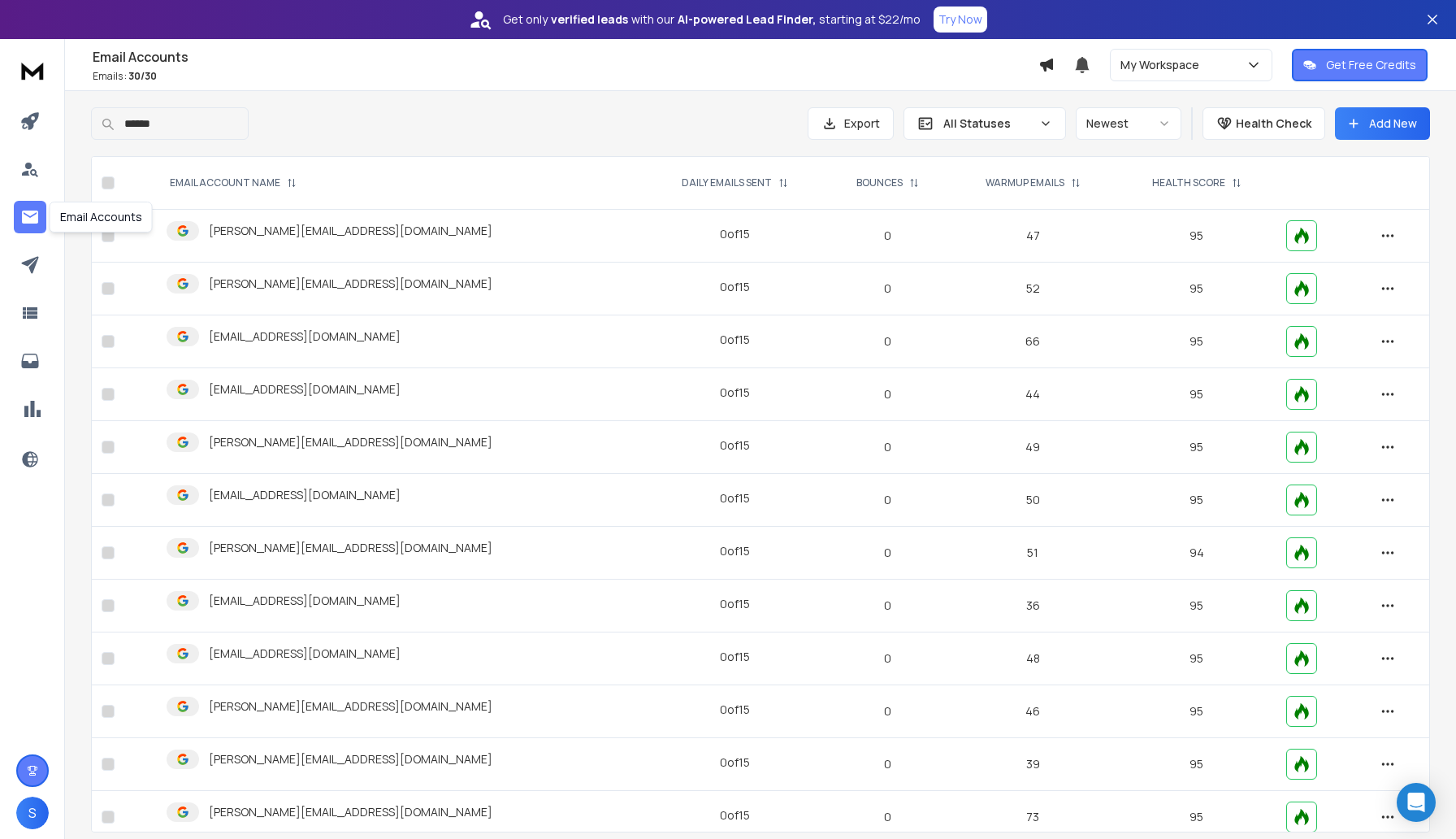
click at [32, 211] on icon at bounding box center [30, 217] width 16 height 13
